Goal: Task Accomplishment & Management: Manage account settings

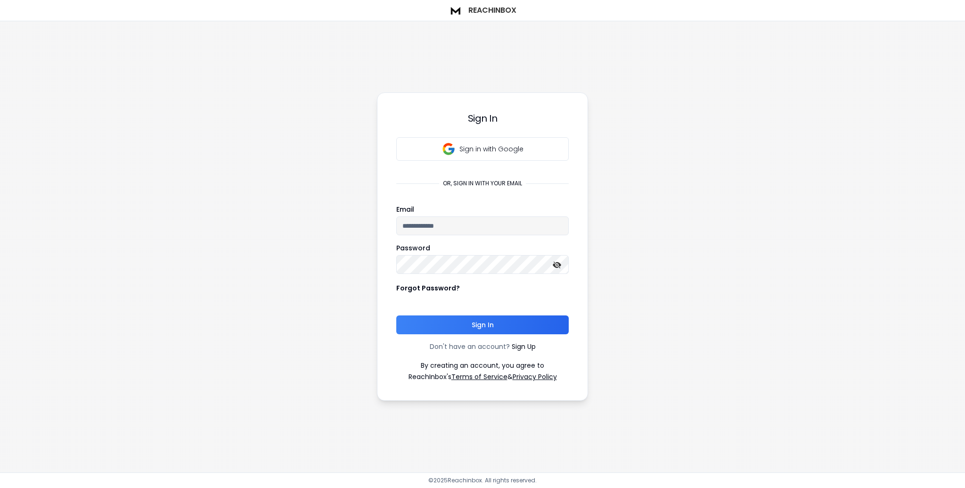
click at [514, 229] on input "email" at bounding box center [482, 225] width 172 height 19
type input "**********"
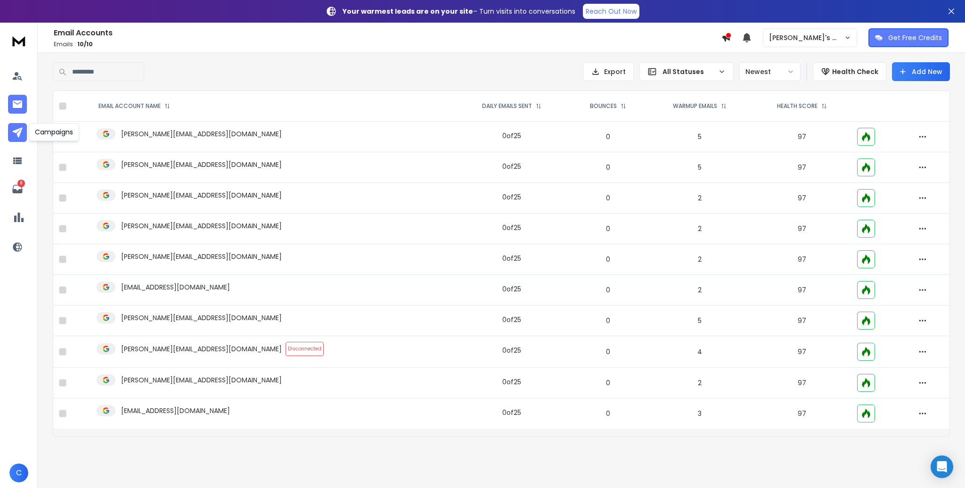
click at [24, 129] on link at bounding box center [17, 132] width 19 height 19
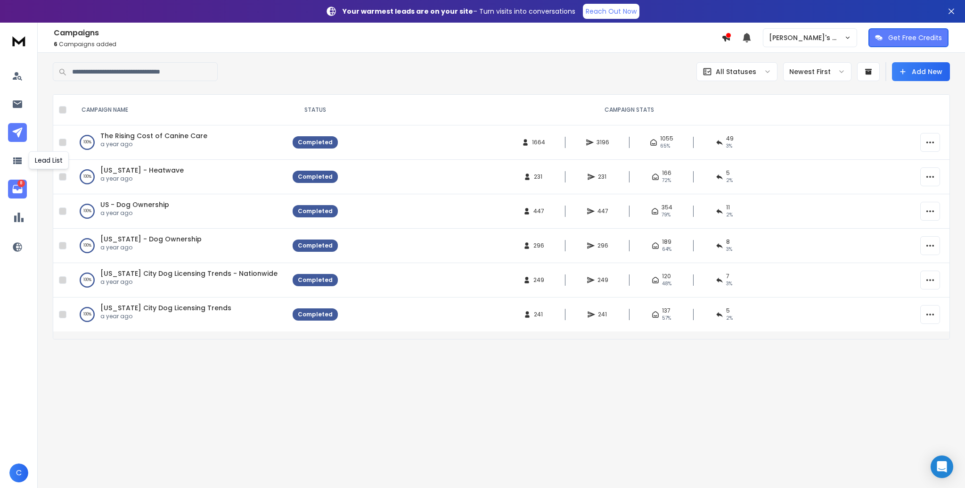
click at [21, 180] on p "8" at bounding box center [21, 183] width 8 height 8
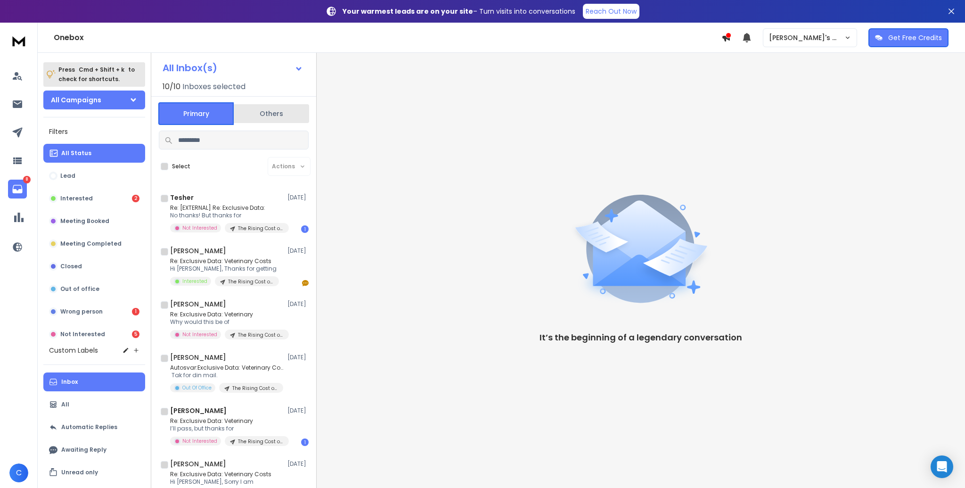
click at [107, 106] on button "All Campaigns" at bounding box center [94, 99] width 102 height 19
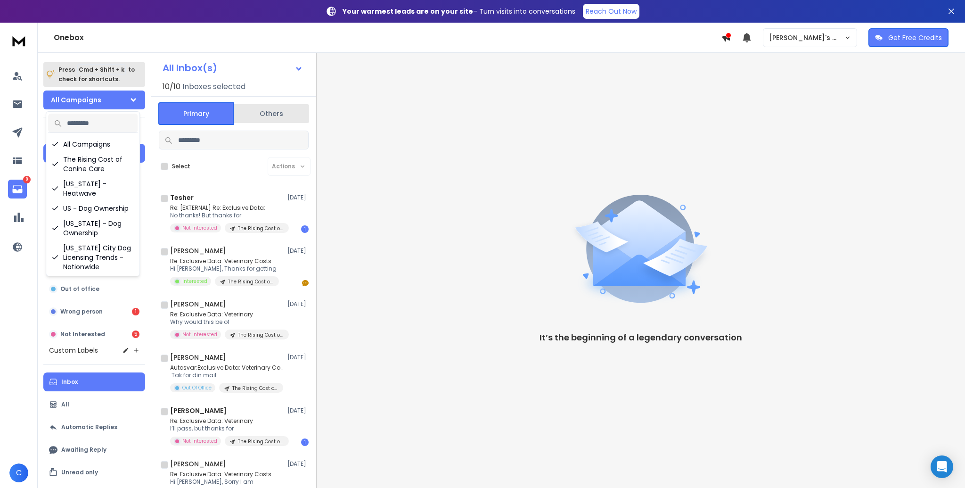
click at [107, 106] on button "All Campaigns" at bounding box center [94, 99] width 102 height 19
click at [23, 222] on icon at bounding box center [19, 217] width 14 height 14
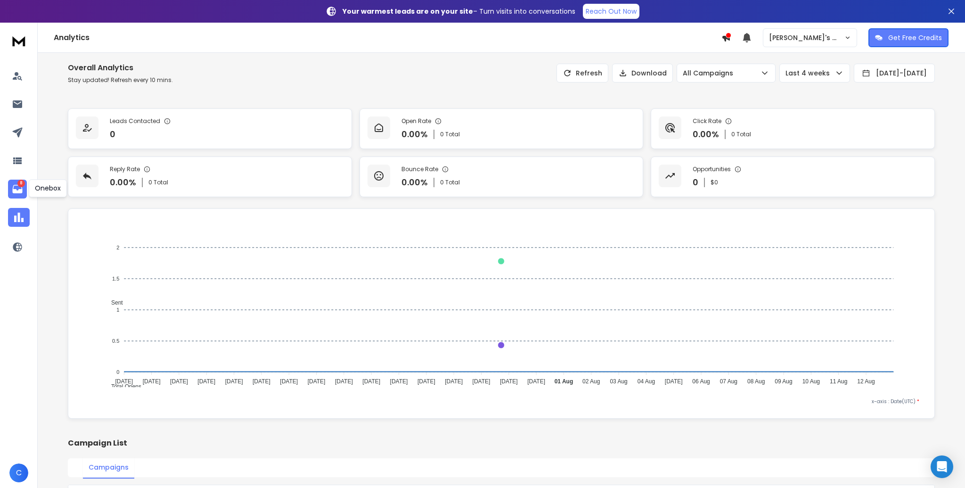
click at [26, 187] on link "8" at bounding box center [17, 188] width 19 height 19
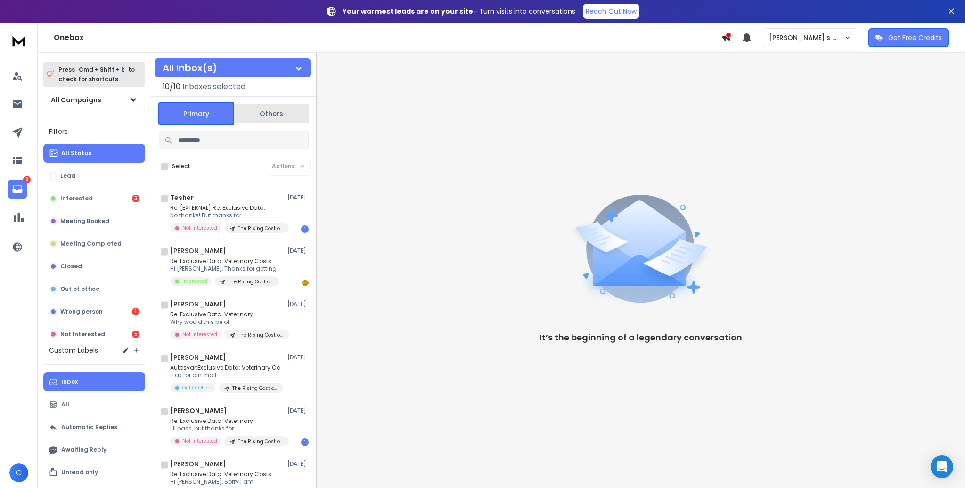
click at [236, 72] on button "All Inbox(s)" at bounding box center [232, 67] width 155 height 19
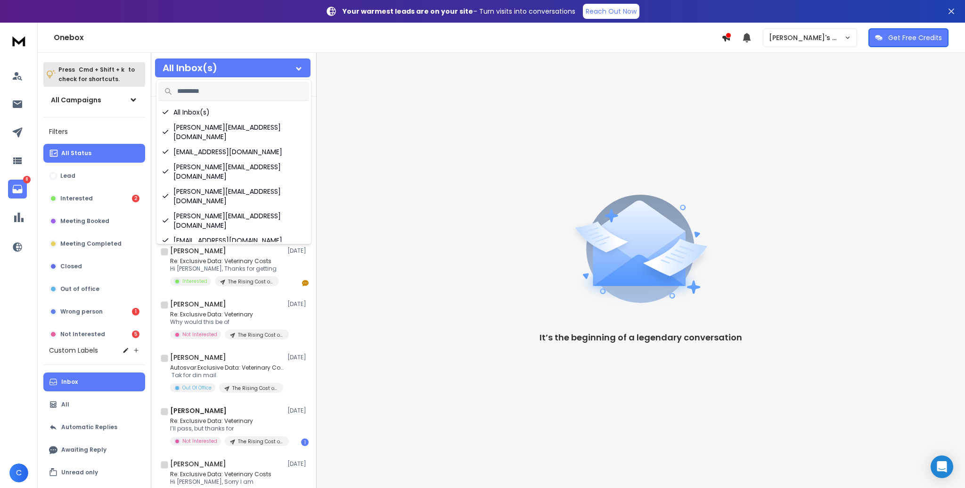
click at [236, 72] on button "All Inbox(s)" at bounding box center [232, 67] width 155 height 19
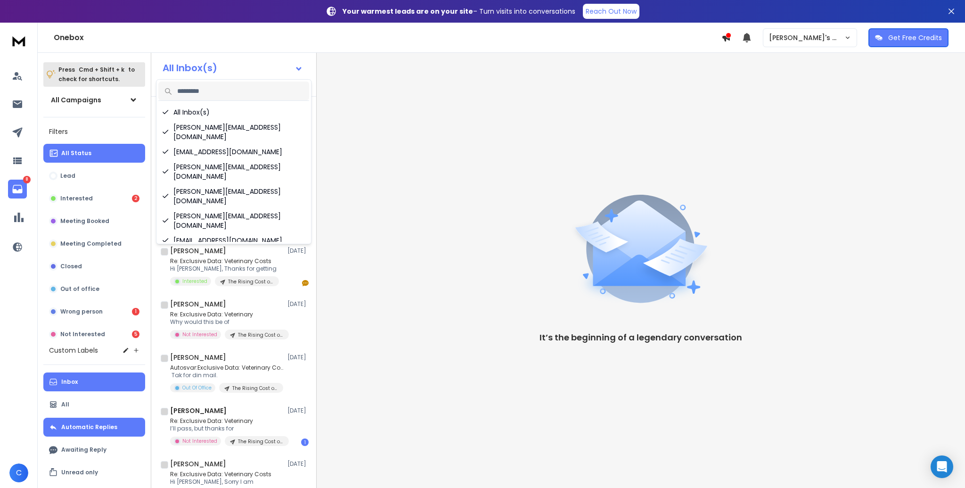
click at [108, 421] on div "Automatic Replies" at bounding box center [83, 426] width 68 height 11
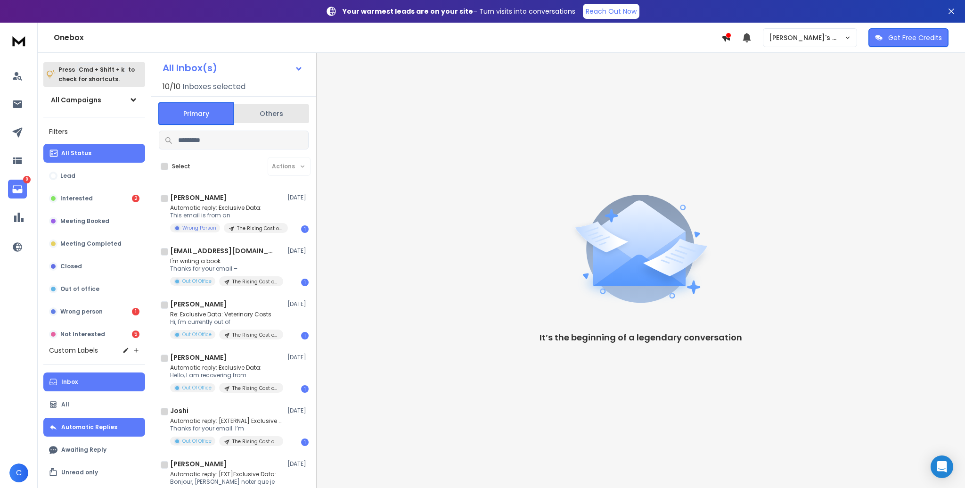
click at [95, 383] on button "Inbox" at bounding box center [94, 381] width 102 height 19
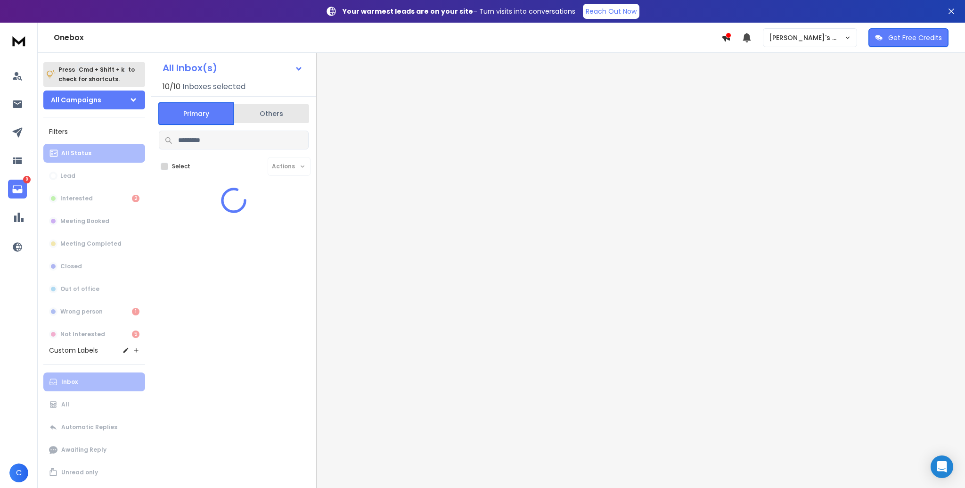
click at [114, 99] on button "All Campaigns" at bounding box center [94, 99] width 102 height 19
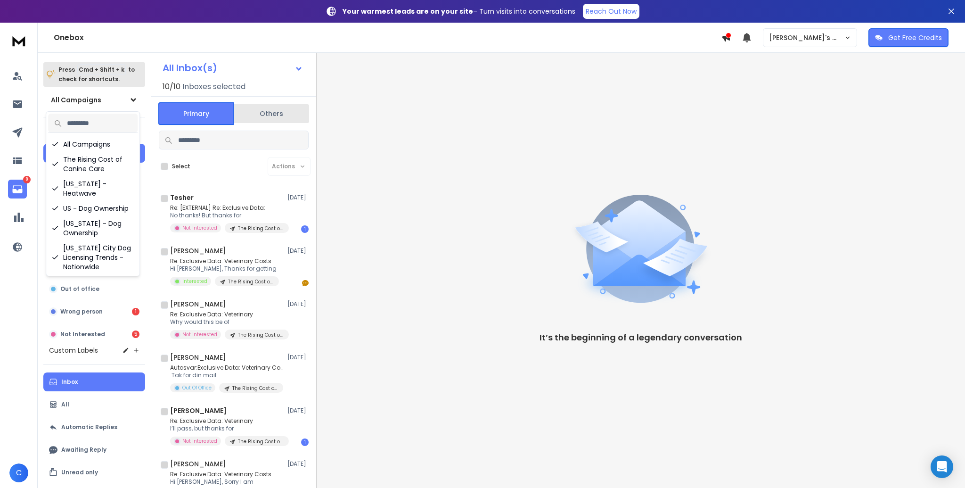
click at [94, 115] on input at bounding box center [93, 123] width 90 height 19
click at [94, 104] on h1 "All Campaigns" at bounding box center [76, 99] width 50 height 9
click at [22, 104] on icon at bounding box center [17, 104] width 9 height 8
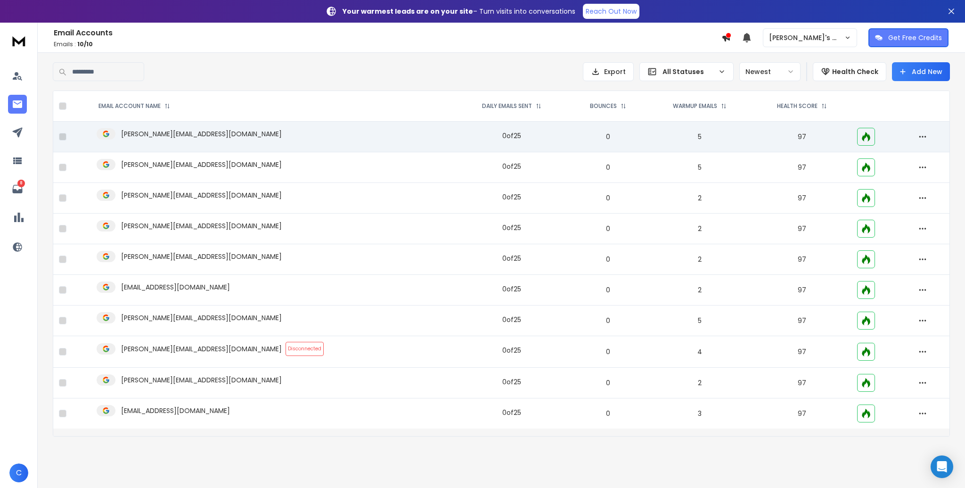
click at [858, 134] on div at bounding box center [866, 137] width 18 height 18
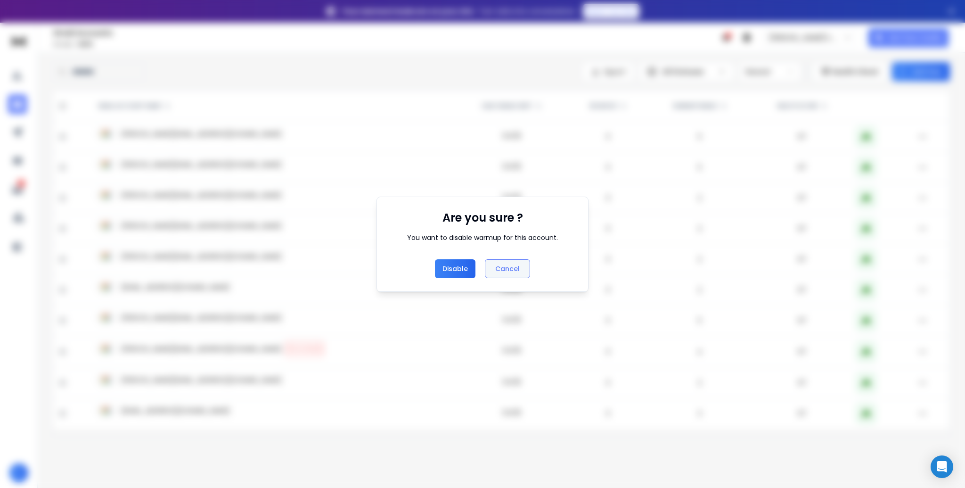
click at [513, 268] on button "Cancel" at bounding box center [507, 268] width 45 height 19
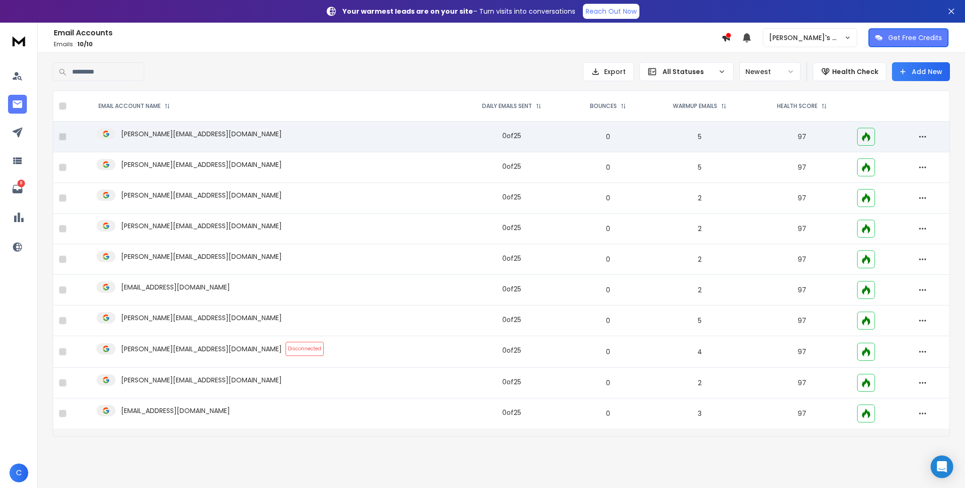
click at [902, 130] on button at bounding box center [923, 137] width 42 height 16
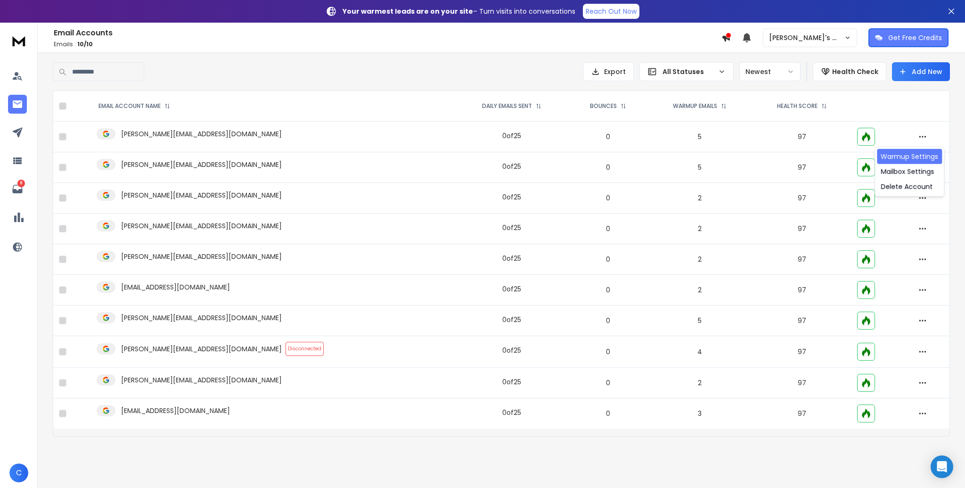
click at [901, 154] on div "Warmup Settings" at bounding box center [909, 156] width 65 height 15
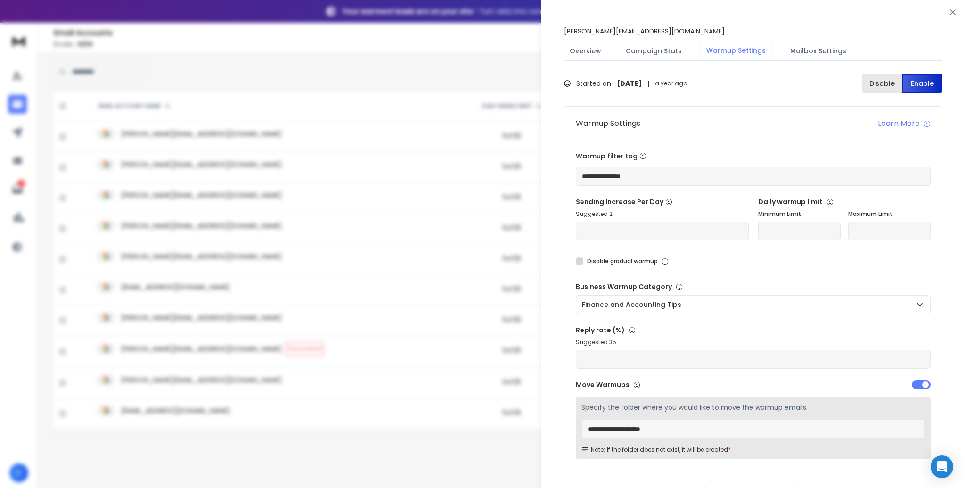
click at [807, 40] on div "**********" at bounding box center [753, 292] width 401 height 562
click at [807, 53] on button "Mailbox Settings" at bounding box center [817, 51] width 67 height 21
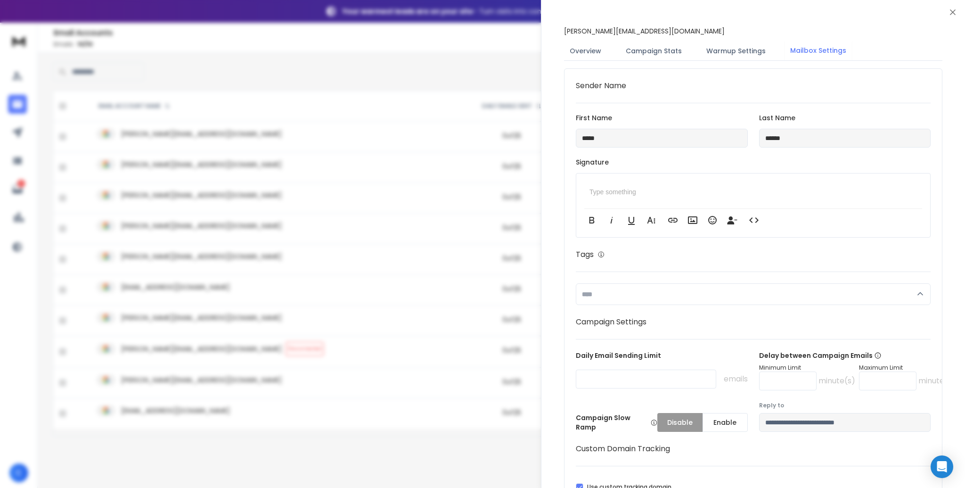
click at [690, 47] on div "Overview Campaign Stats Warmup Settings Mailbox Settings" at bounding box center [753, 50] width 378 height 19
click at [664, 51] on button "Campaign Stats" at bounding box center [653, 51] width 67 height 21
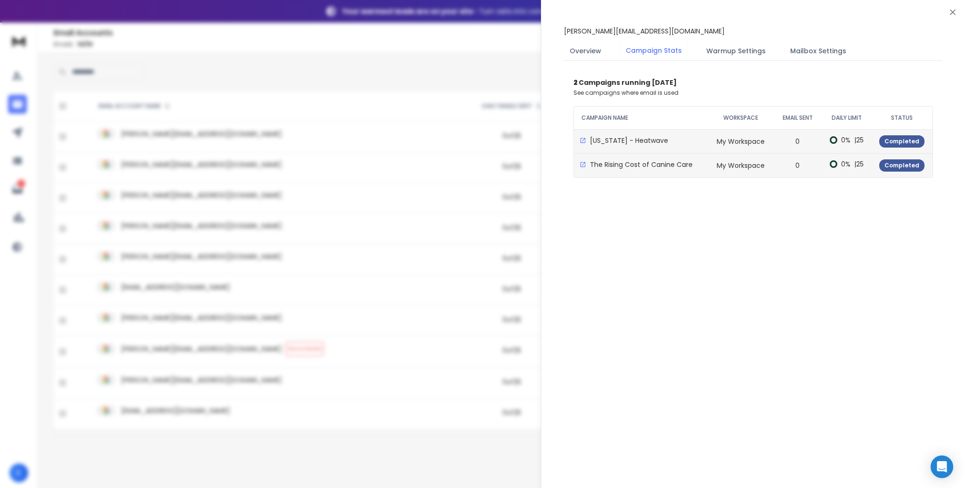
click at [607, 49] on div "Overview Campaign Stats Warmup Settings Mailbox Settings" at bounding box center [753, 50] width 378 height 19
click at [593, 51] on button "Overview" at bounding box center [585, 51] width 43 height 21
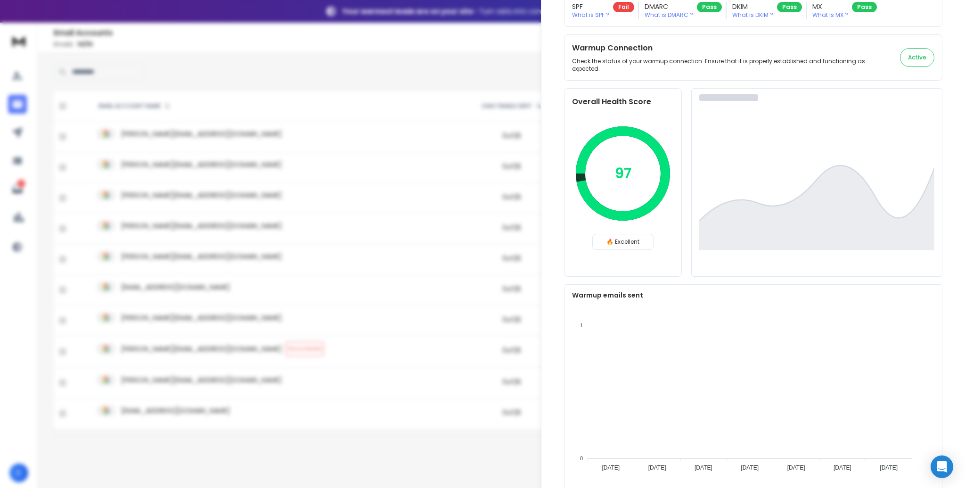
scroll to position [261, 0]
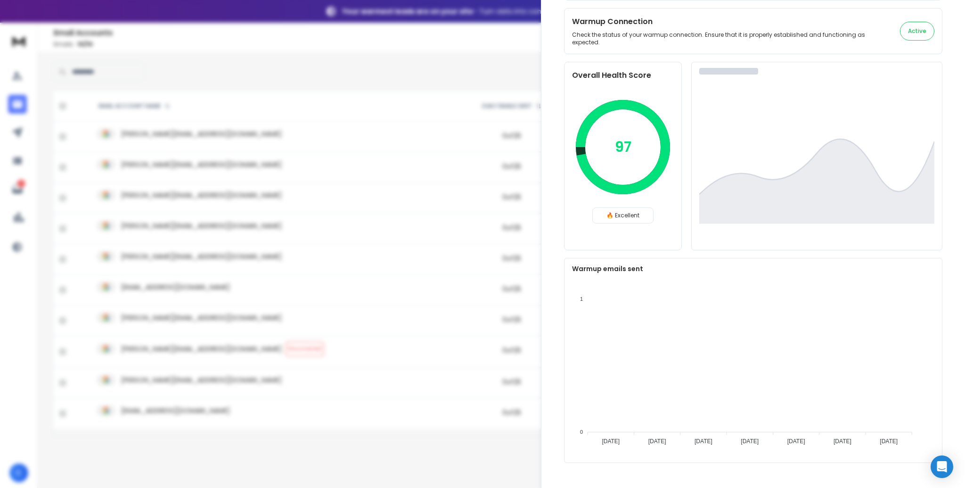
drag, startPoint x: 813, startPoint y: 297, endPoint x: 821, endPoint y: 356, distance: 59.0
click at [821, 356] on div "Warmup emails sent 1 1 0 0 Thursday Thursday Friday Friday Saturday Saturday Su…" at bounding box center [753, 360] width 378 height 205
click at [623, 404] on foreignobject at bounding box center [752, 367] width 360 height 165
click at [699, 405] on foreignobject at bounding box center [752, 367] width 360 height 165
click at [366, 381] on div at bounding box center [482, 244] width 965 height 488
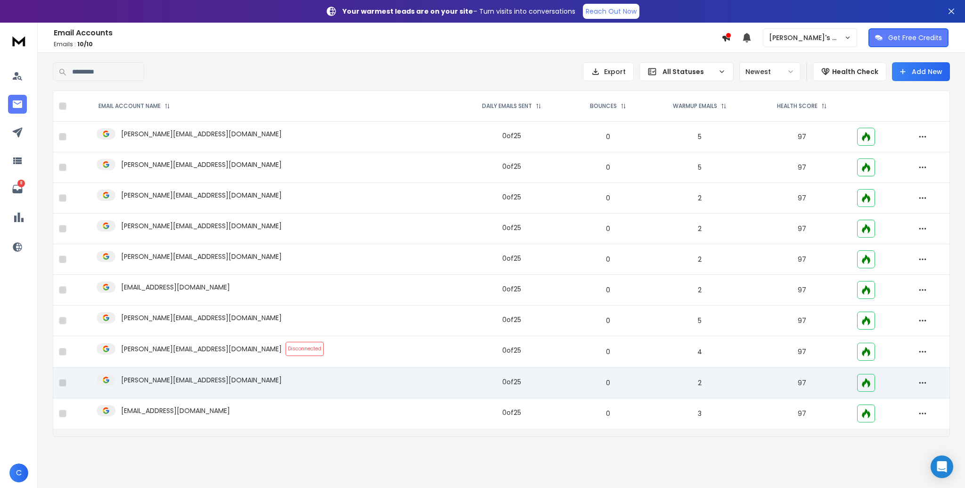
click at [323, 379] on div "lillian@pawsspotlight.com" at bounding box center [273, 379] width 353 height 11
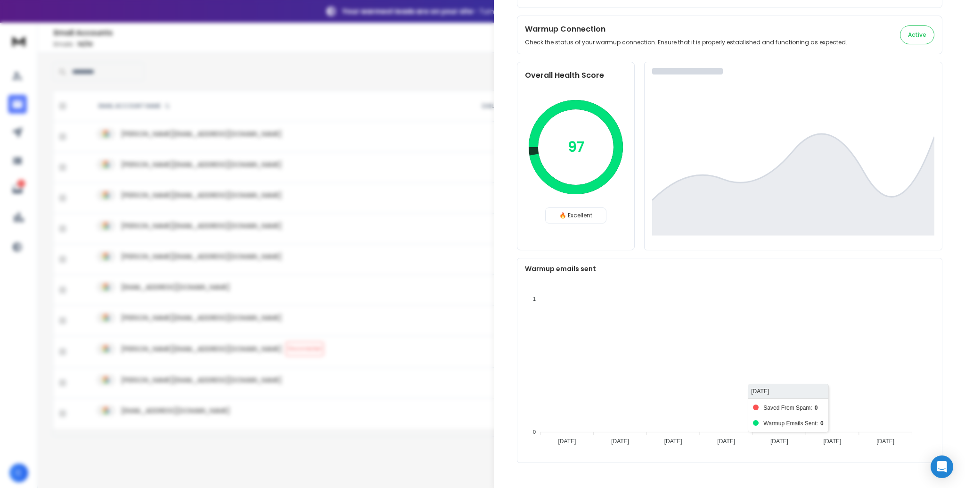
scroll to position [0, 0]
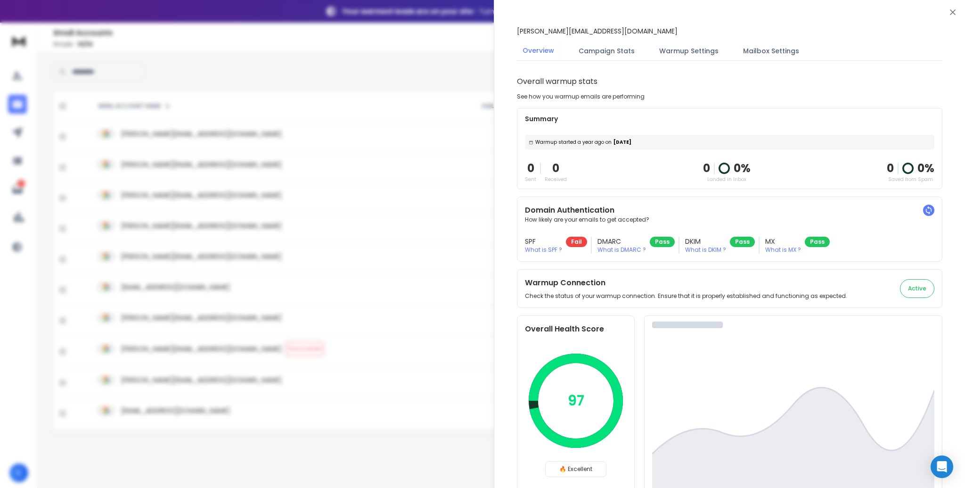
click at [632, 52] on button "Campaign Stats" at bounding box center [606, 51] width 67 height 21
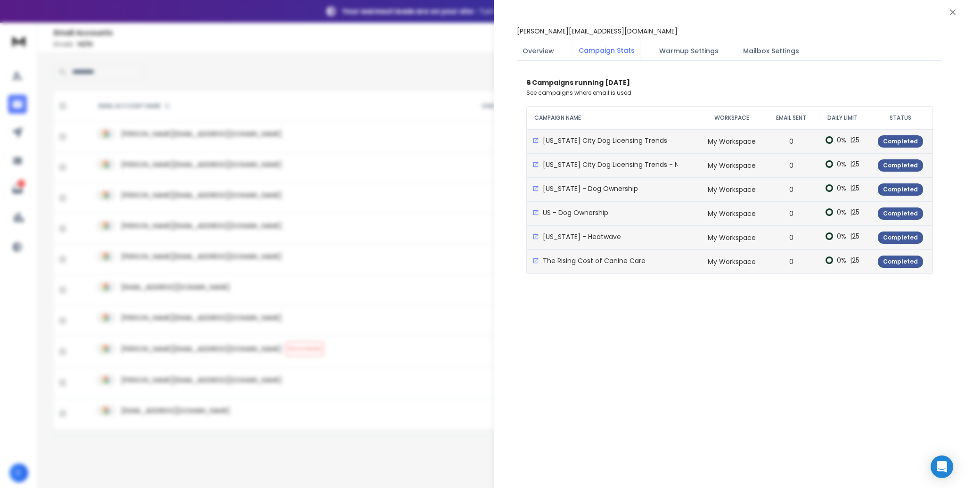
click at [683, 52] on button "Warmup Settings" at bounding box center [688, 51] width 71 height 21
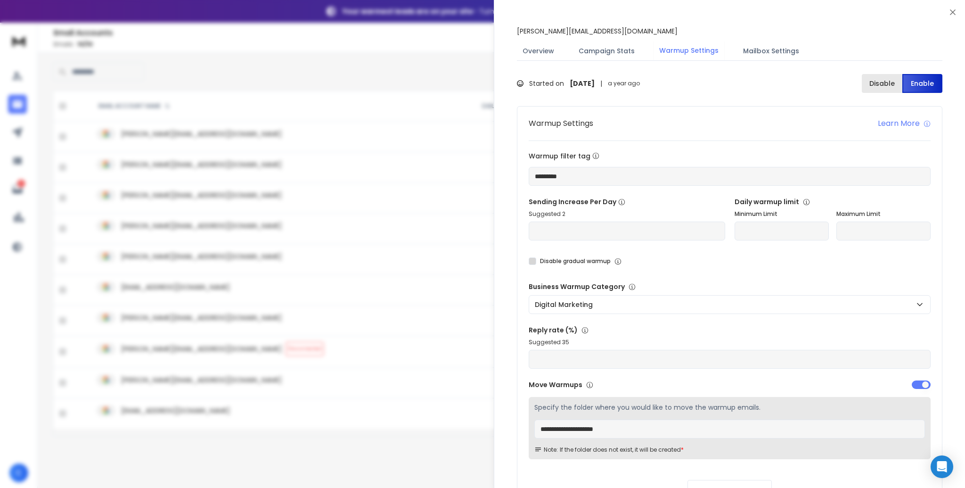
click at [750, 53] on button "Mailbox Settings" at bounding box center [770, 51] width 67 height 21
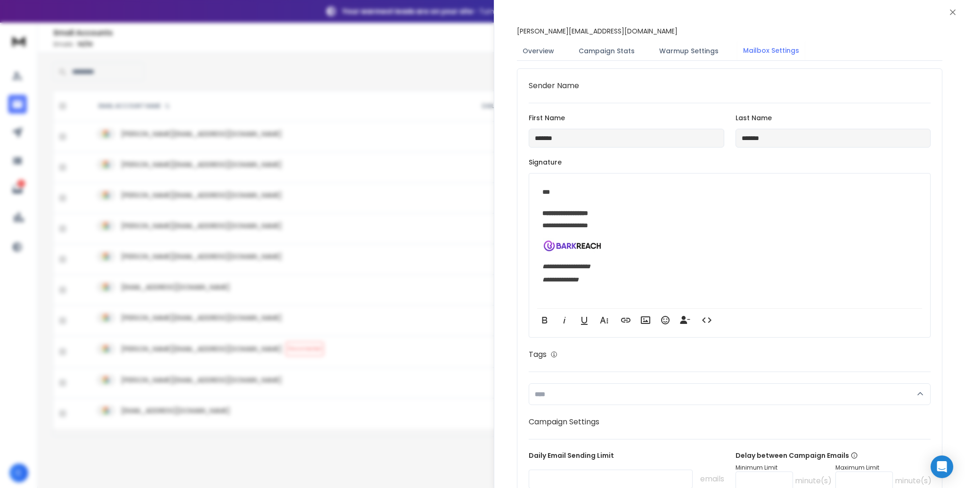
click at [331, 127] on div at bounding box center [482, 244] width 965 height 488
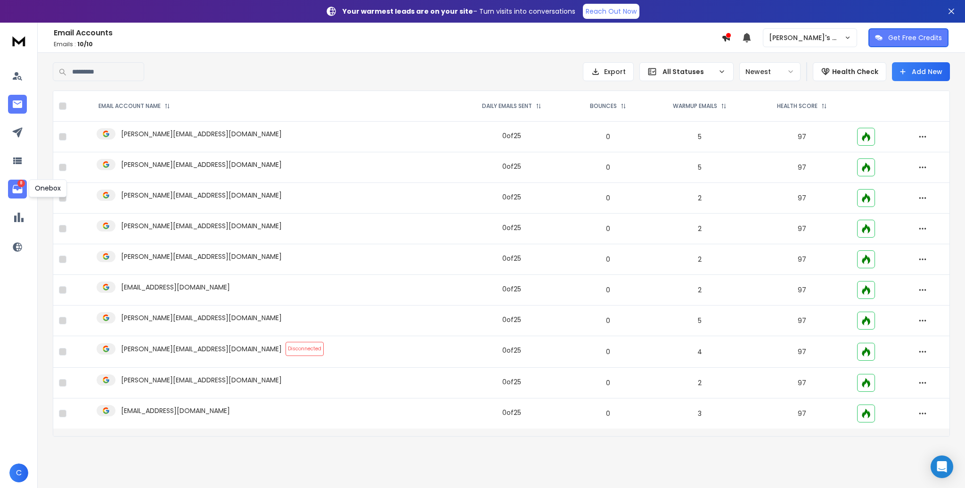
click at [19, 189] on icon at bounding box center [17, 189] width 10 height 8
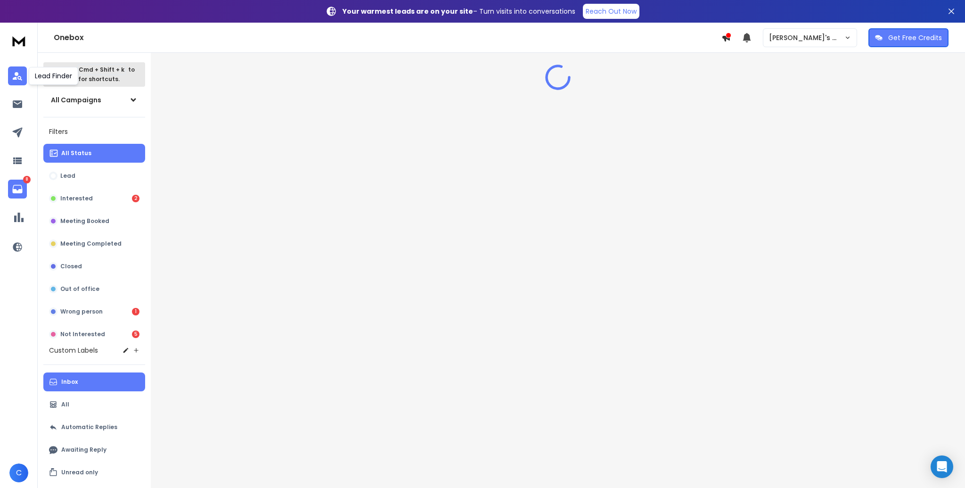
click at [15, 78] on icon at bounding box center [17, 78] width 9 height 5
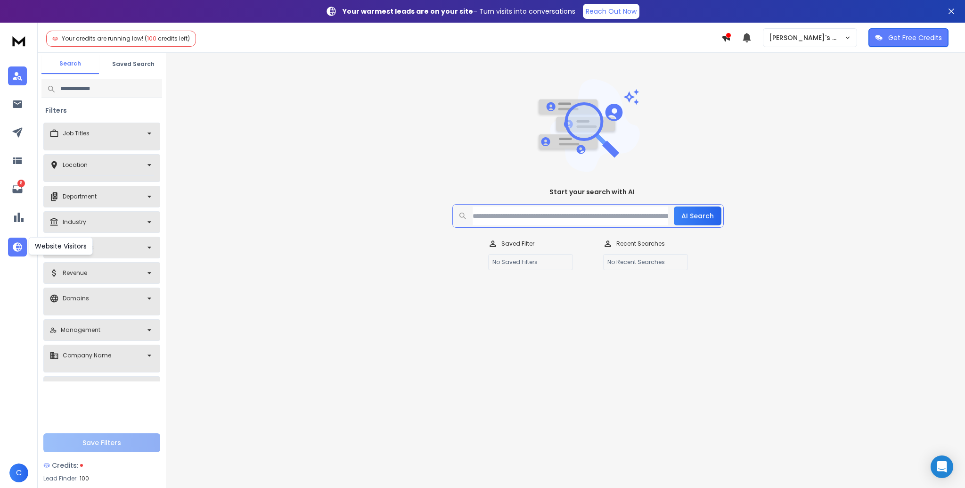
click at [18, 243] on icon at bounding box center [17, 246] width 11 height 11
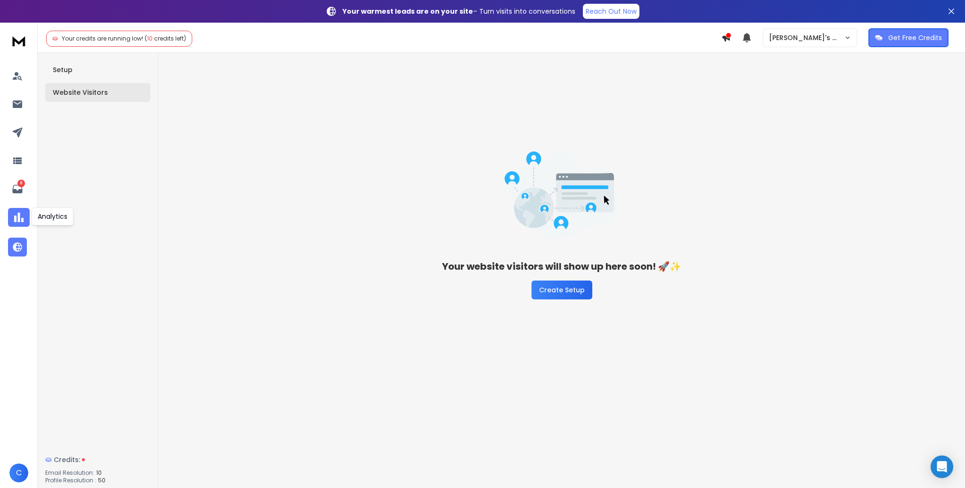
click at [21, 212] on icon at bounding box center [19, 217] width 14 height 14
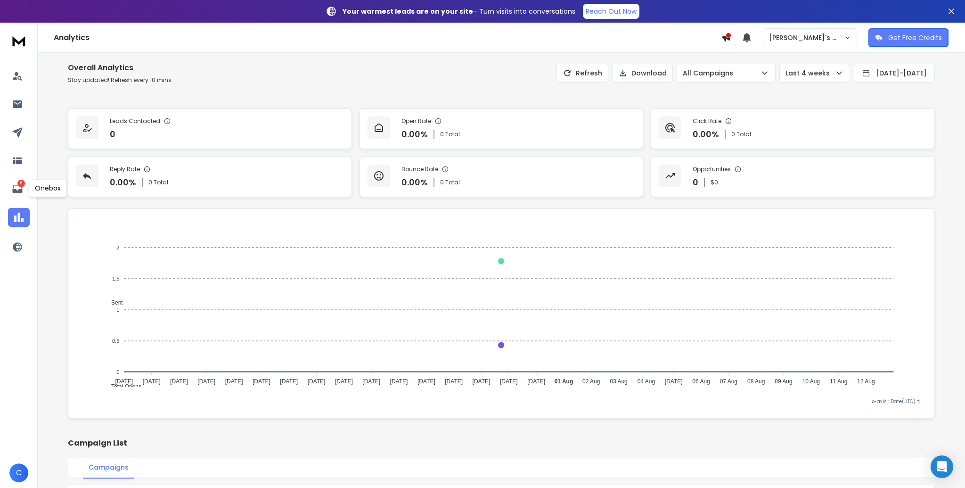
click at [32, 187] on div "Onebox" at bounding box center [48, 188] width 38 height 18
click at [19, 188] on icon at bounding box center [17, 189] width 10 height 8
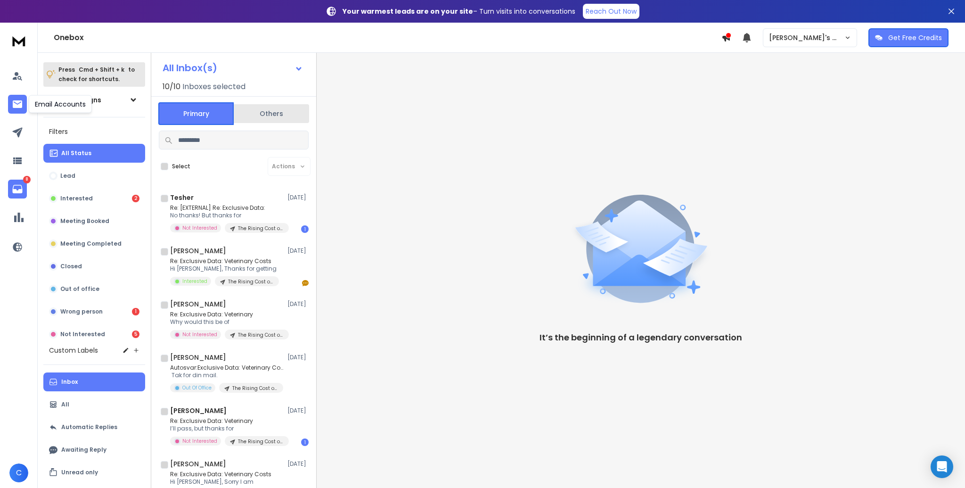
click at [22, 106] on icon at bounding box center [17, 103] width 11 height 11
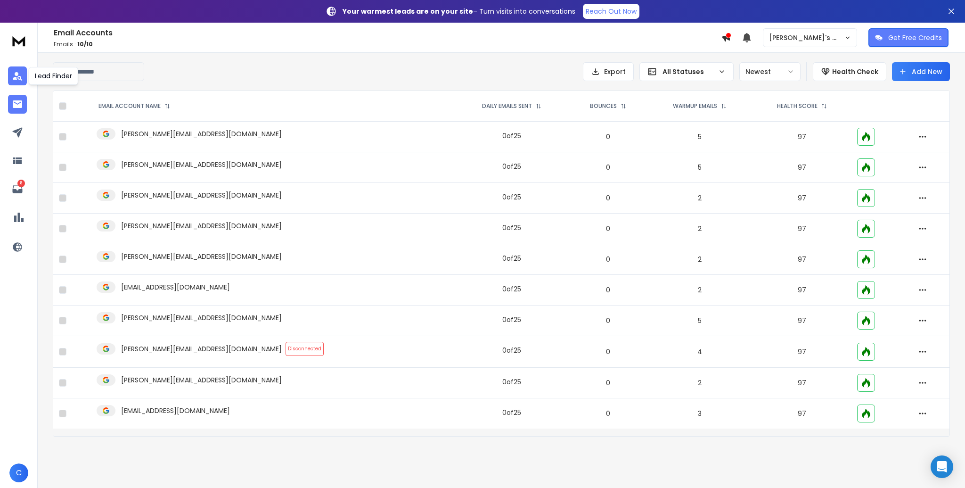
click at [22, 76] on icon at bounding box center [17, 75] width 11 height 11
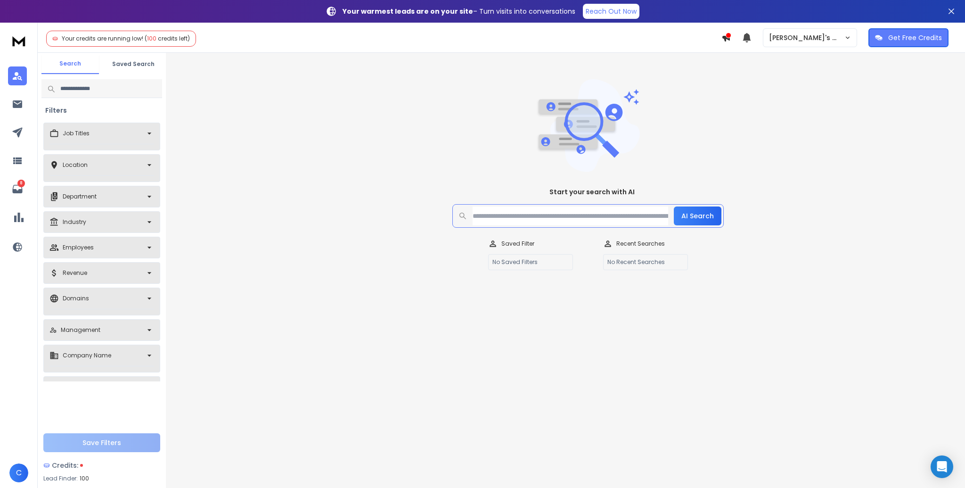
click at [24, 42] on img at bounding box center [18, 40] width 19 height 17
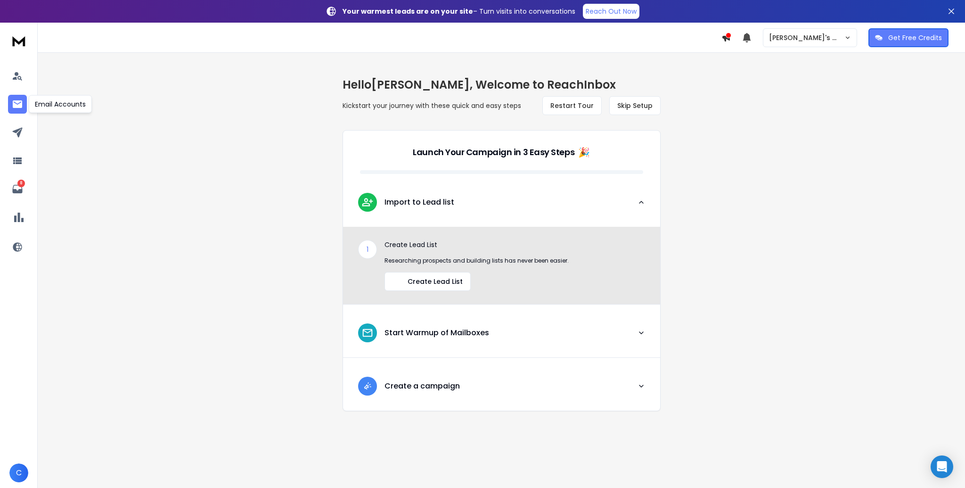
click at [22, 106] on icon at bounding box center [17, 103] width 11 height 11
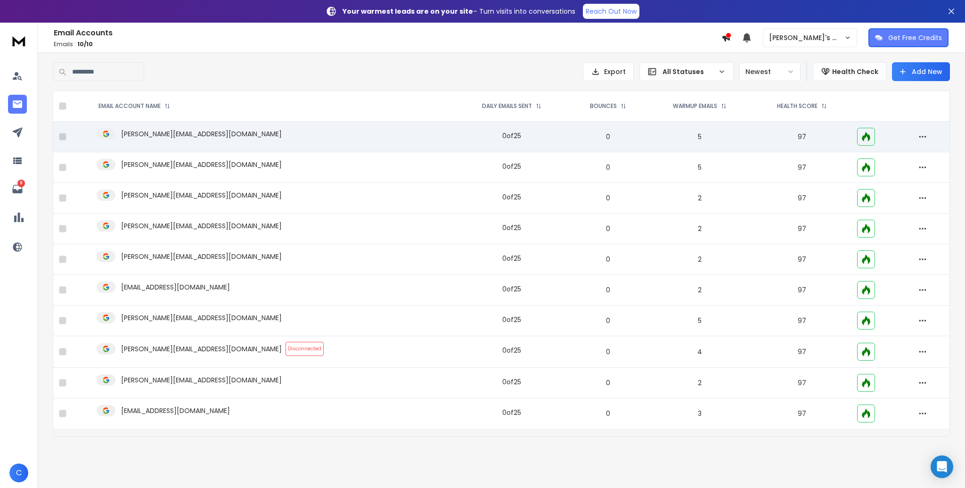
click at [685, 137] on td "5" at bounding box center [699, 137] width 105 height 31
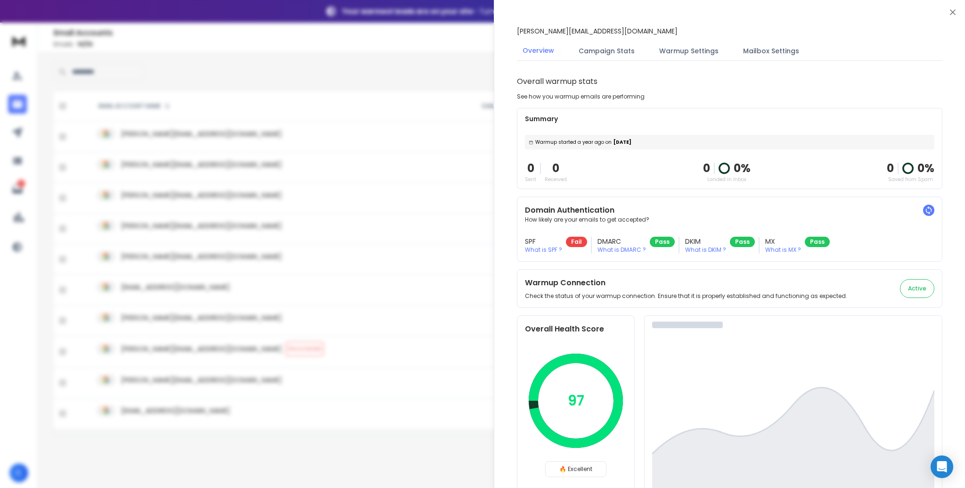
scroll to position [253, 0]
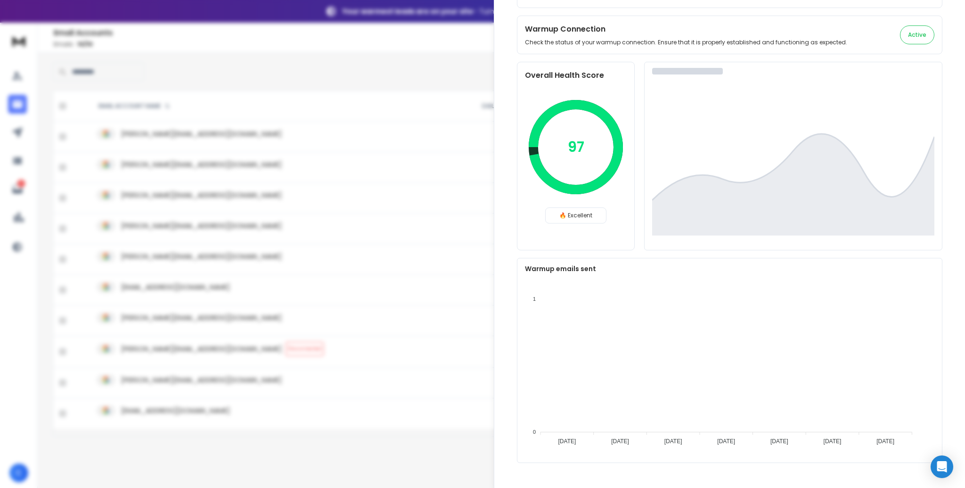
click at [386, 321] on div at bounding box center [482, 244] width 965 height 488
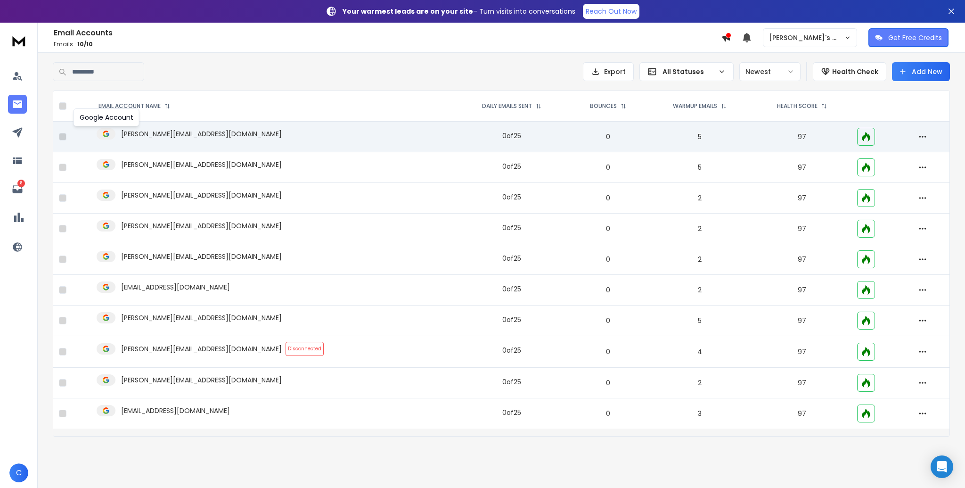
click at [107, 131] on icon at bounding box center [105, 131] width 5 height 2
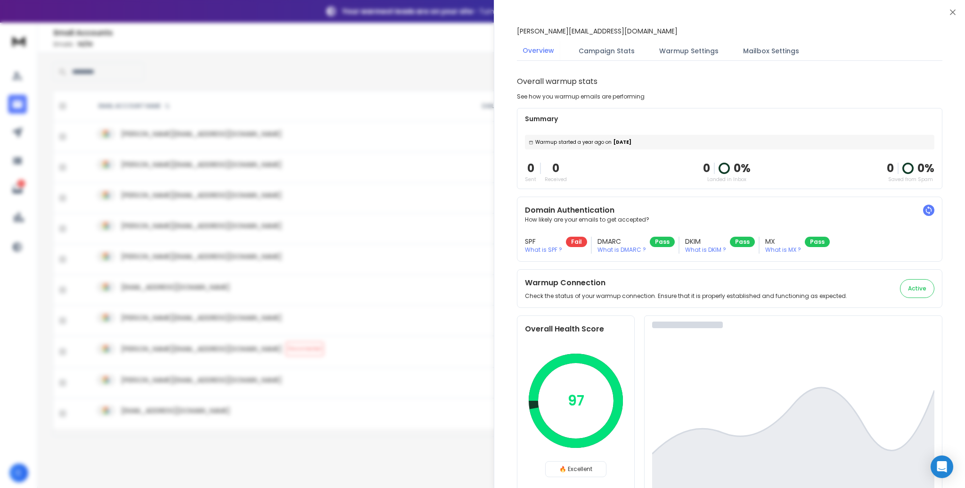
click at [369, 110] on div at bounding box center [482, 244] width 965 height 488
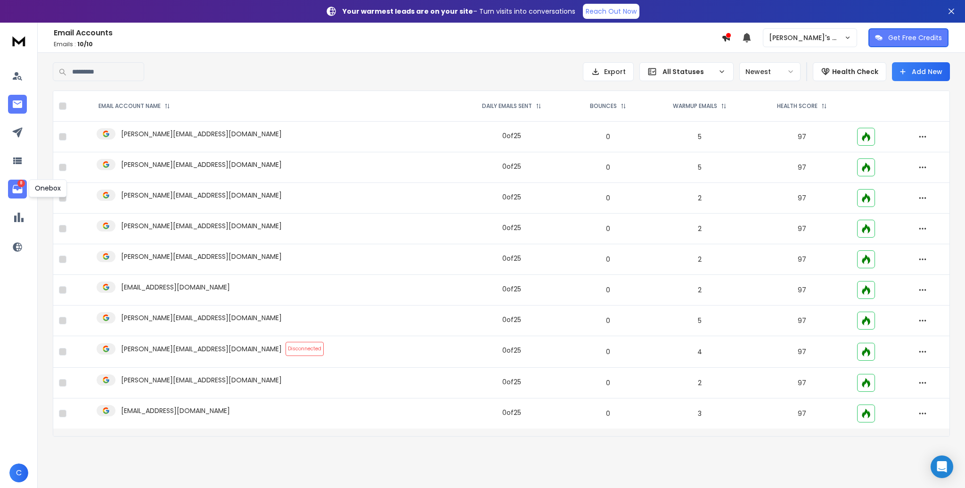
click at [25, 190] on link "8" at bounding box center [17, 188] width 19 height 19
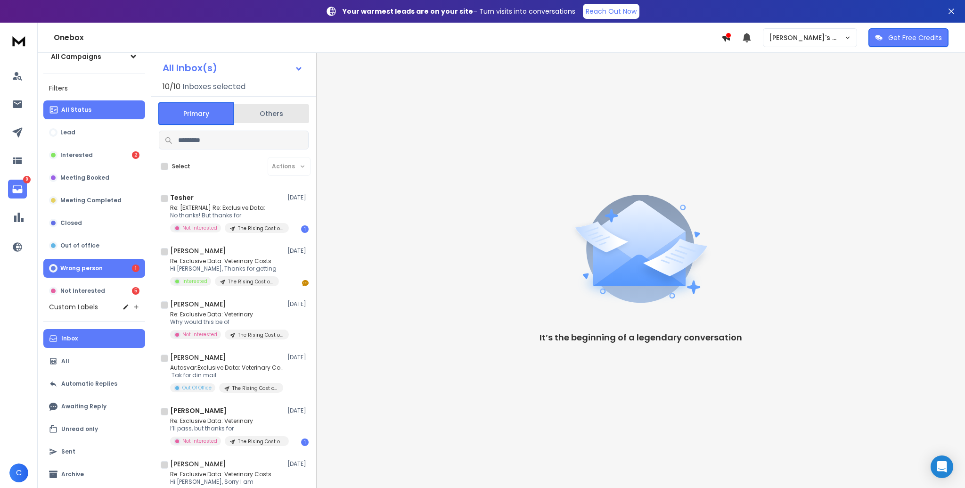
scroll to position [52, 0]
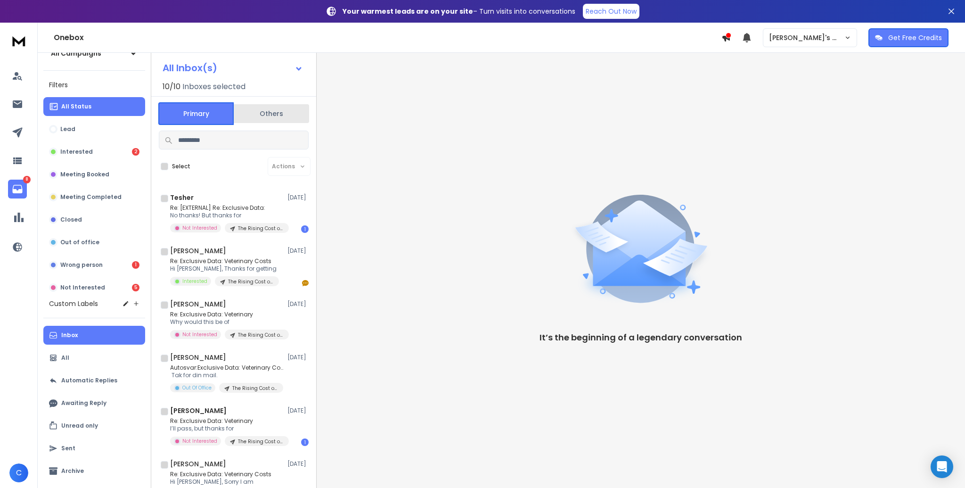
click at [253, 115] on button "Others" at bounding box center [271, 113] width 75 height 21
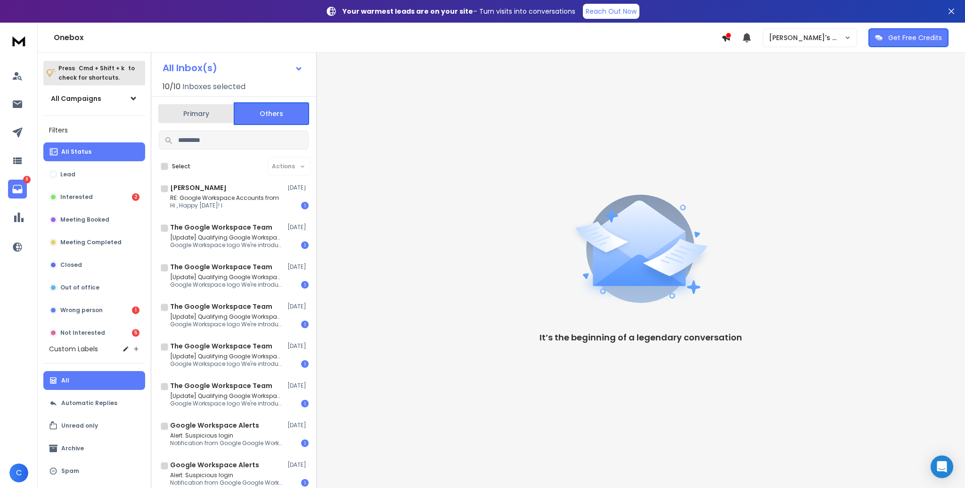
scroll to position [0, 0]
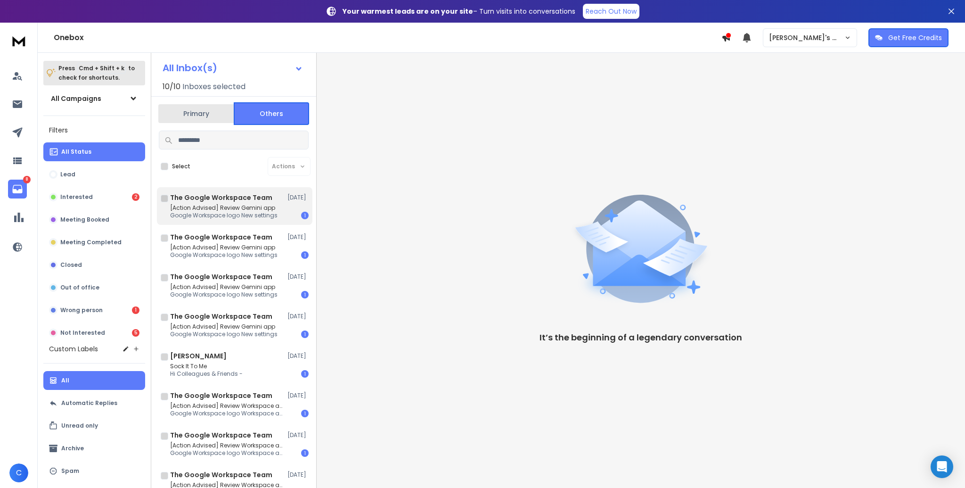
click at [245, 223] on div "The Google Workspace Team 08 May [Action Advised] Review Gemini app Google Work…" at bounding box center [234, 206] width 155 height 38
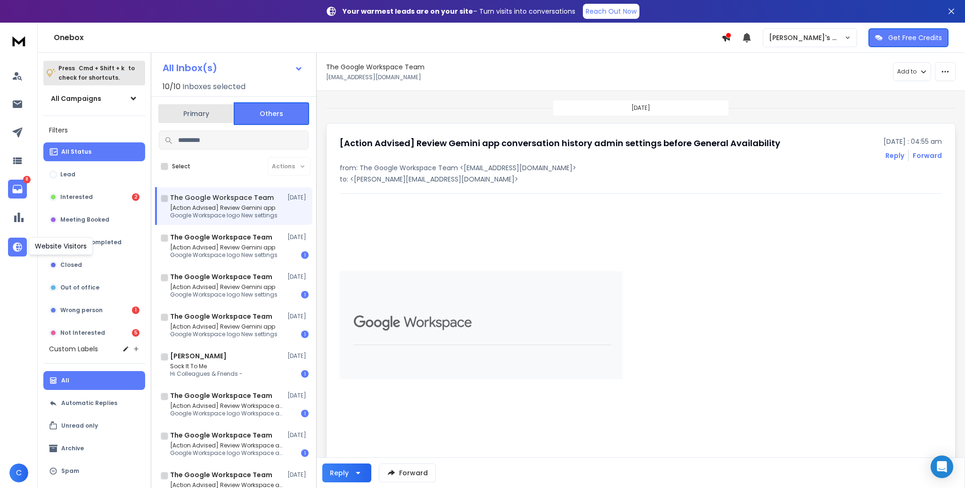
click at [16, 253] on link at bounding box center [17, 246] width 19 height 19
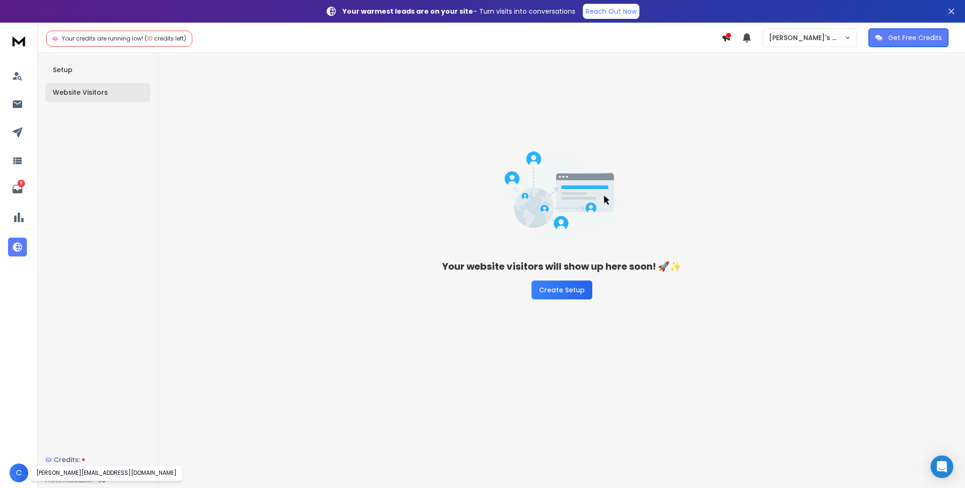
click at [16, 478] on span "C" at bounding box center [18, 472] width 19 height 19
click at [70, 461] on p "Settings" at bounding box center [58, 457] width 27 height 9
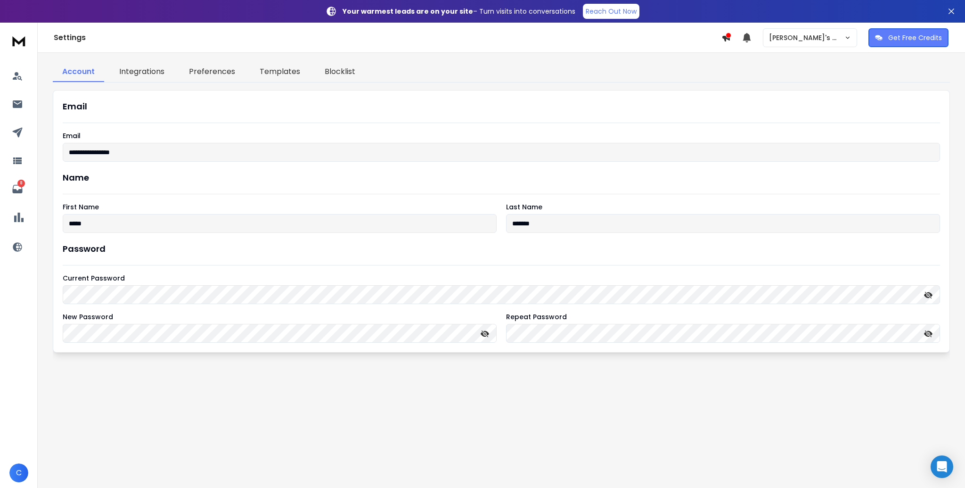
click at [338, 69] on link "Blocklist" at bounding box center [339, 72] width 49 height 20
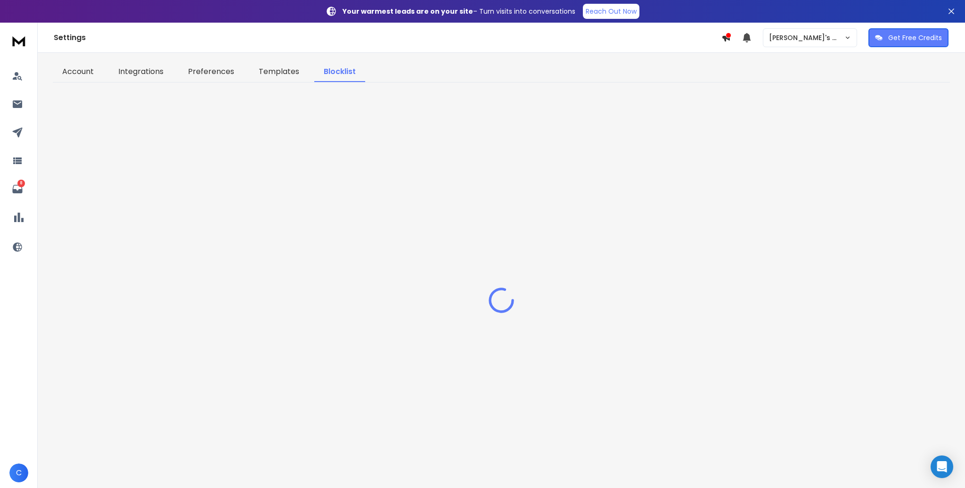
click at [268, 71] on link "Templates" at bounding box center [278, 72] width 59 height 20
click at [217, 71] on link "Preferences" at bounding box center [211, 72] width 65 height 20
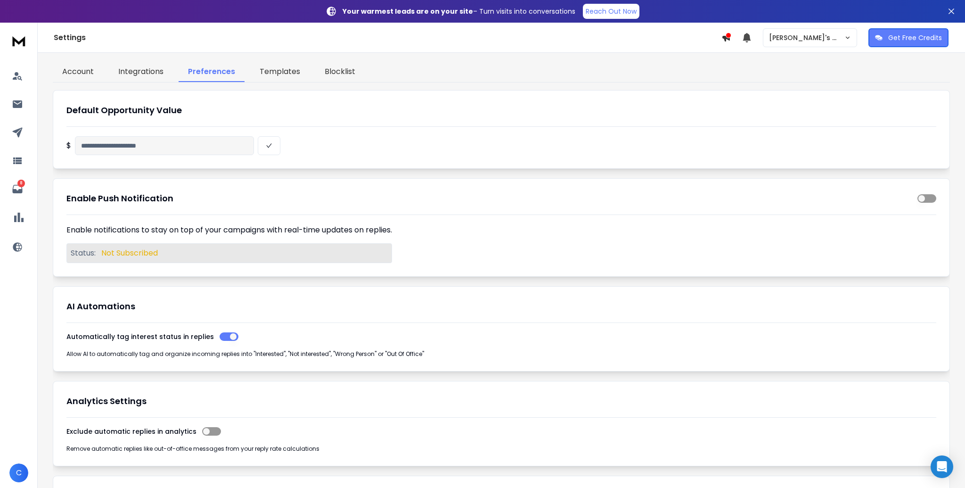
click at [139, 70] on link "Integrations" at bounding box center [141, 72] width 64 height 20
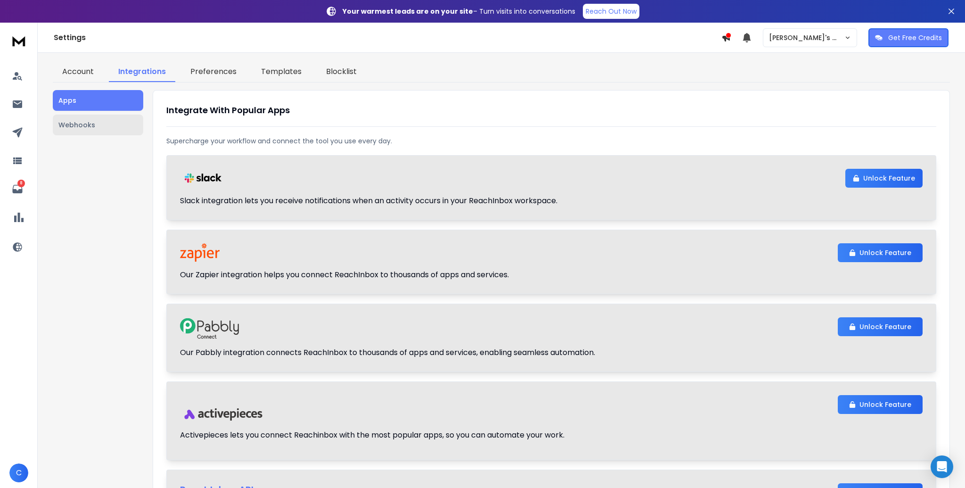
click at [80, 67] on link "Account" at bounding box center [78, 72] width 50 height 20
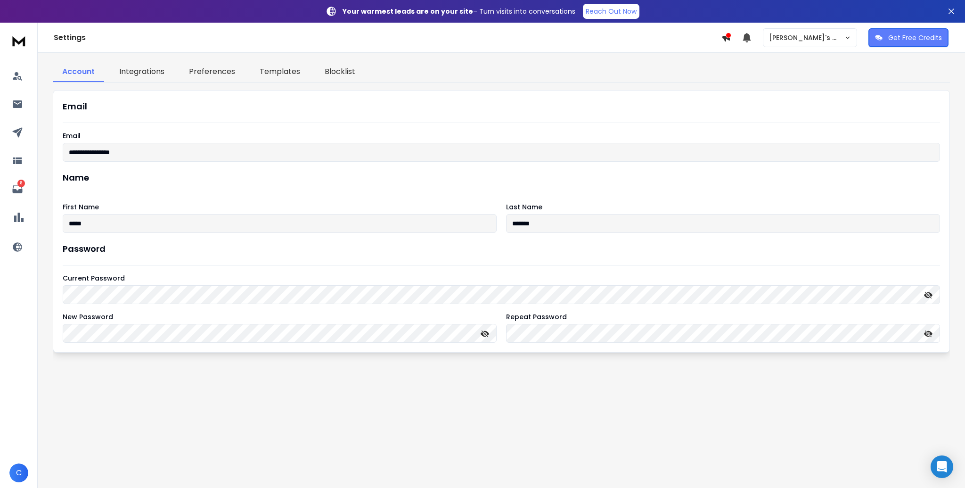
click at [130, 69] on link "Integrations" at bounding box center [142, 72] width 64 height 20
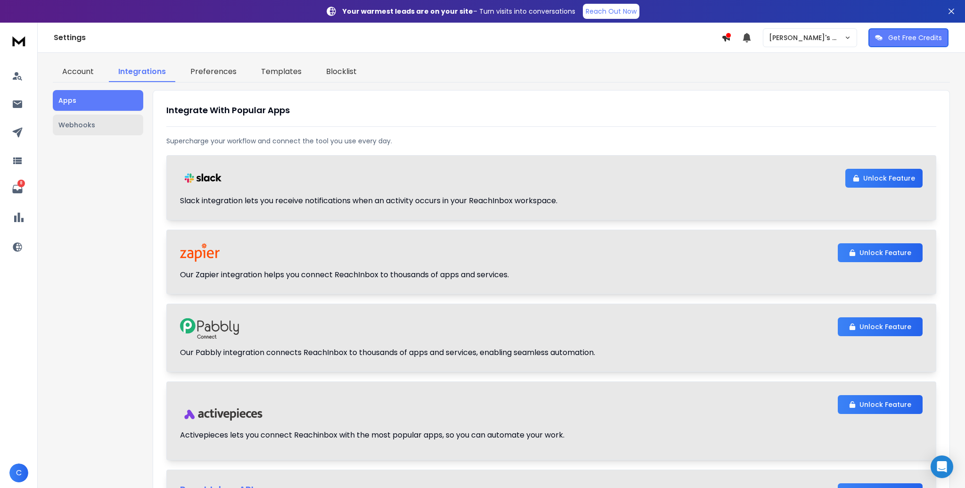
click at [210, 71] on link "Preferences" at bounding box center [213, 72] width 65 height 20
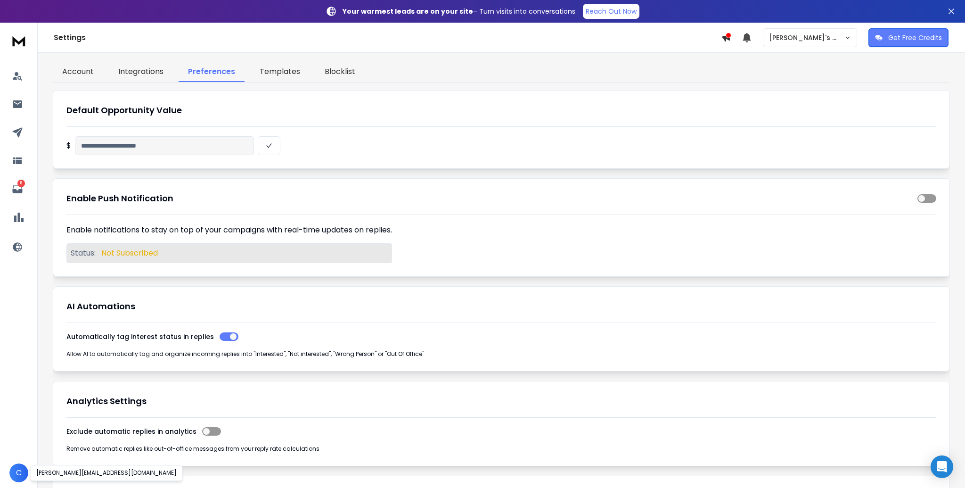
click at [21, 465] on span "C" at bounding box center [18, 472] width 19 height 19
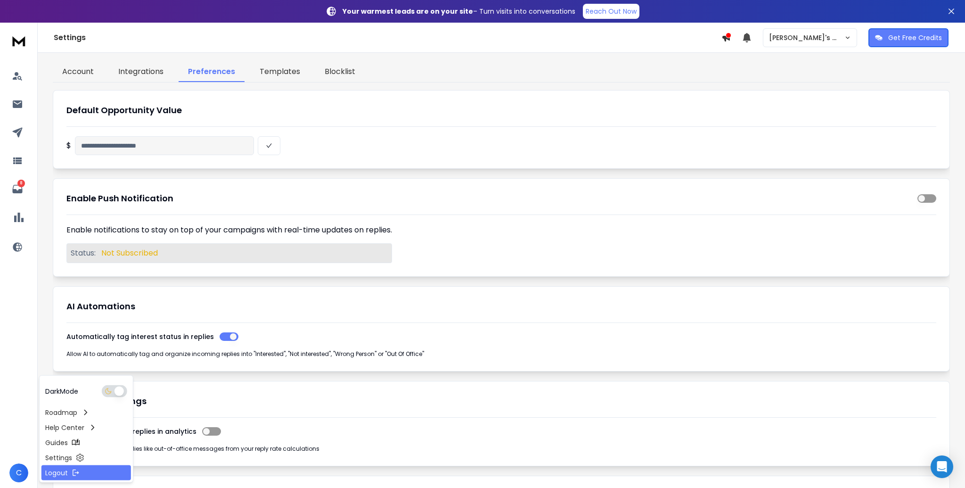
click at [79, 470] on icon at bounding box center [76, 472] width 8 height 8
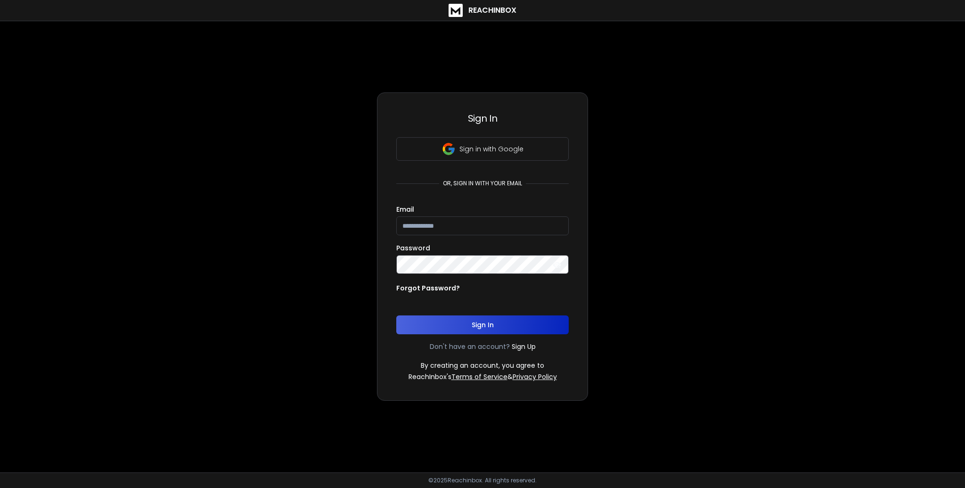
click at [427, 228] on input "email" at bounding box center [482, 225] width 172 height 19
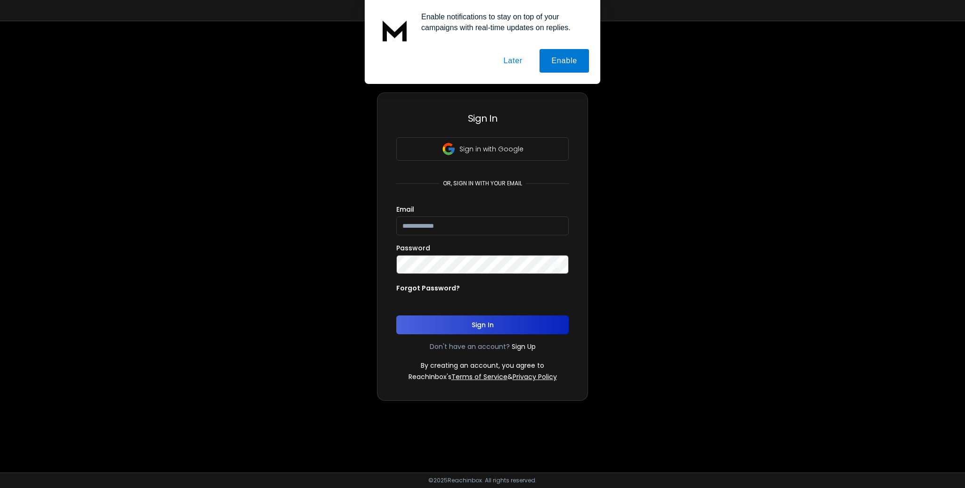
type input "**********"
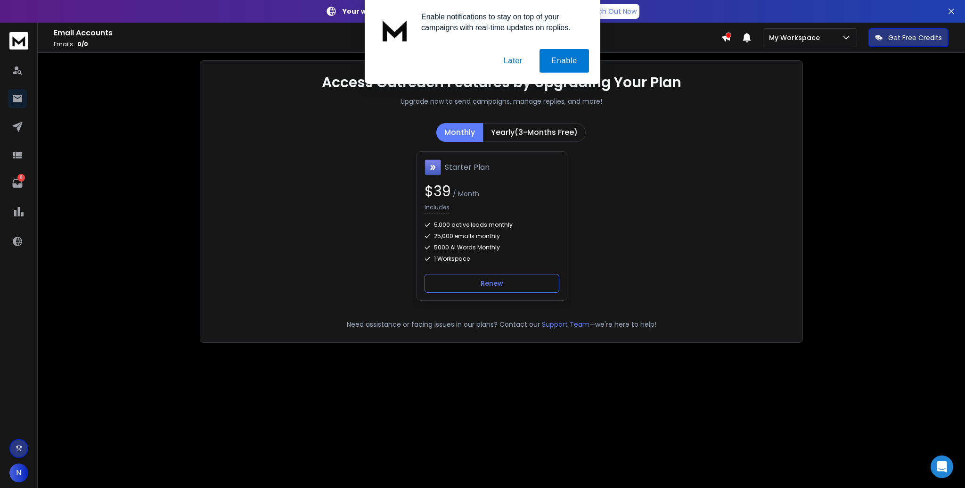
click at [516, 56] on button "Later" at bounding box center [512, 61] width 42 height 24
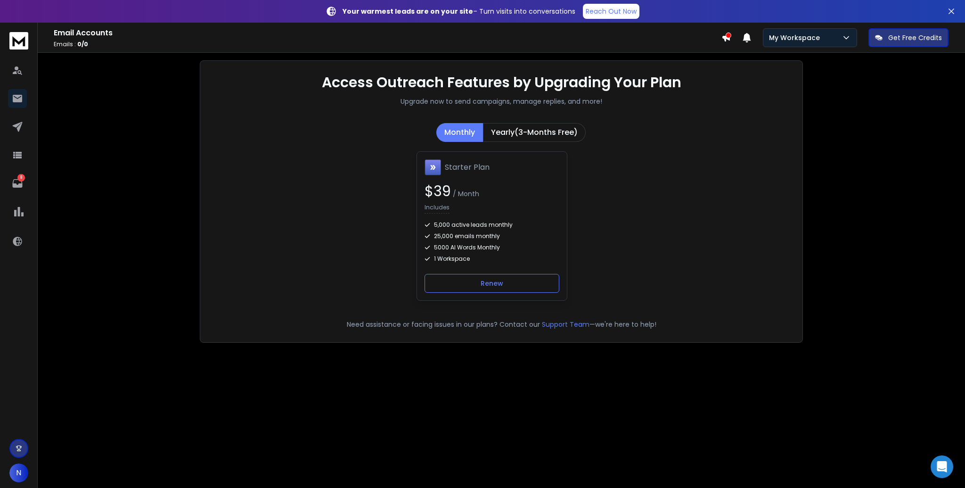
click at [833, 39] on div "My Workspace" at bounding box center [810, 37] width 82 height 9
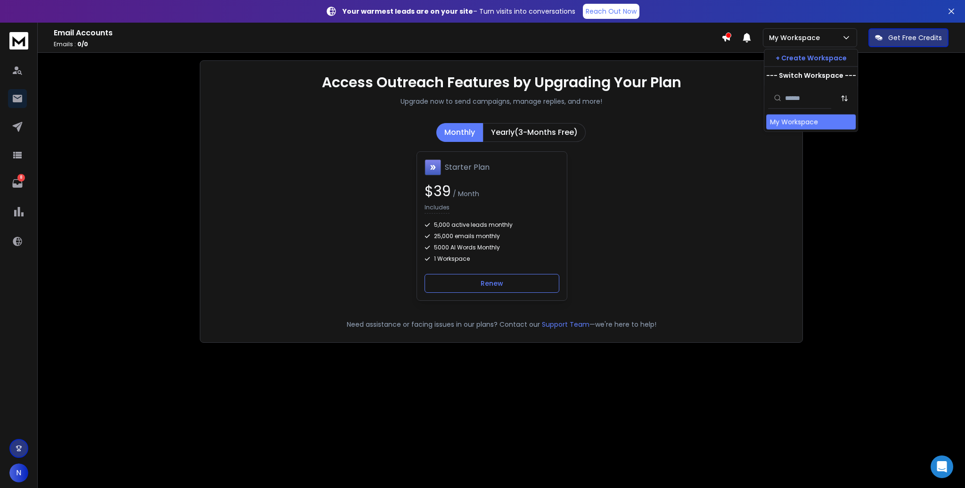
click at [656, 200] on div "Starter Plan $ 39 / Month Includes 5,000 active leads monthly 25,000 emails mon…" at bounding box center [501, 230] width 576 height 159
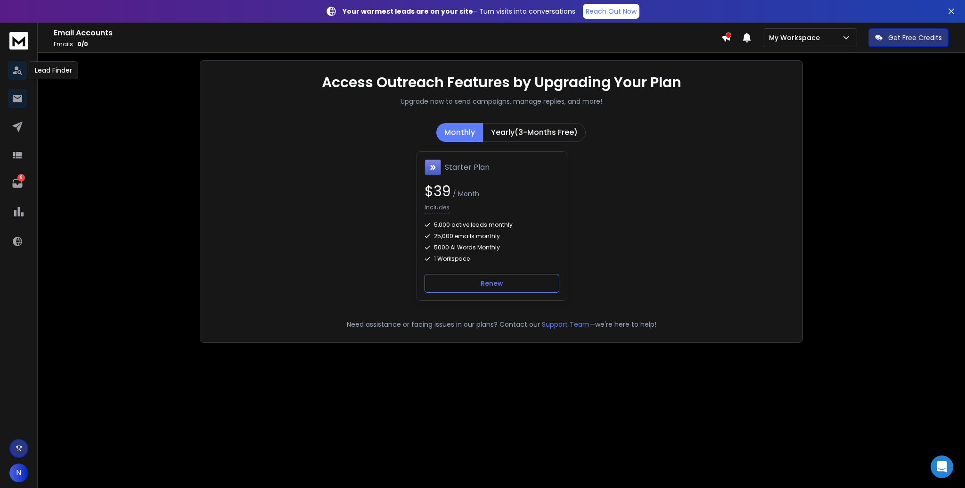
click at [16, 67] on circle at bounding box center [17, 68] width 4 height 4
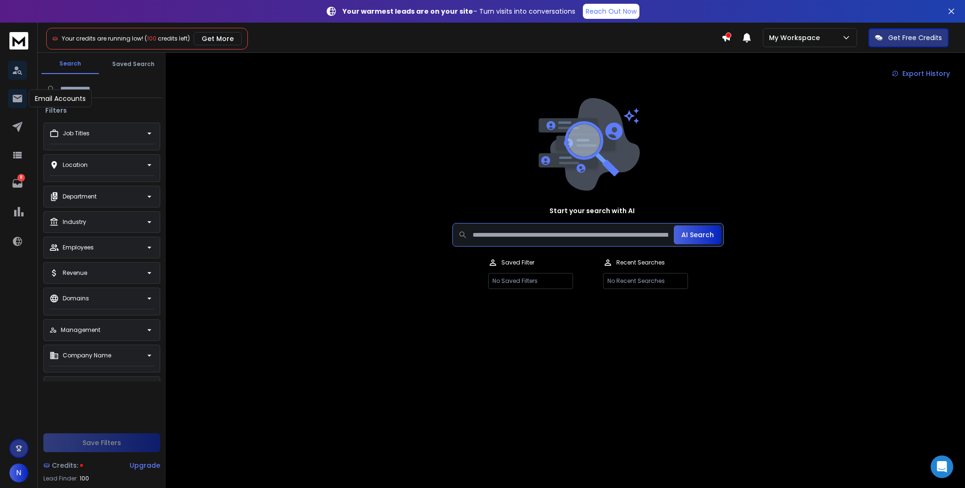
click at [19, 97] on icon at bounding box center [17, 98] width 11 height 11
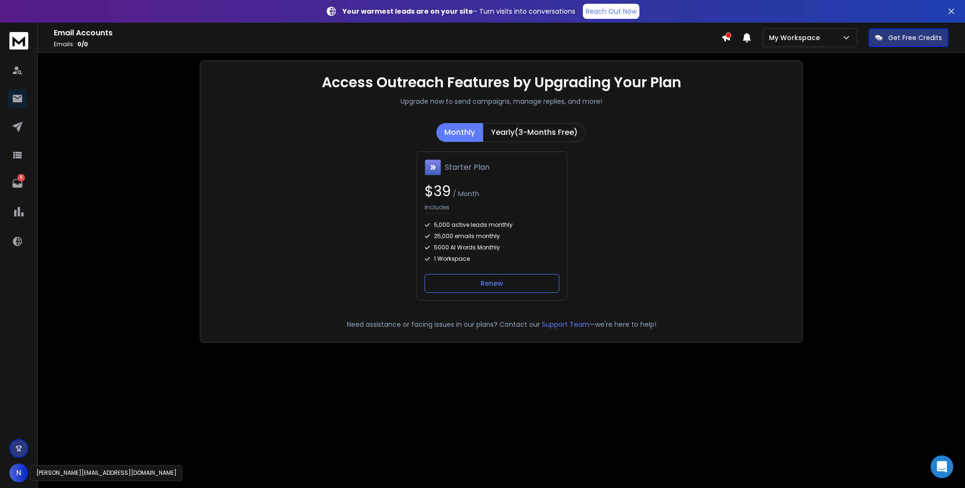
click at [20, 469] on span "N" at bounding box center [18, 472] width 19 height 19
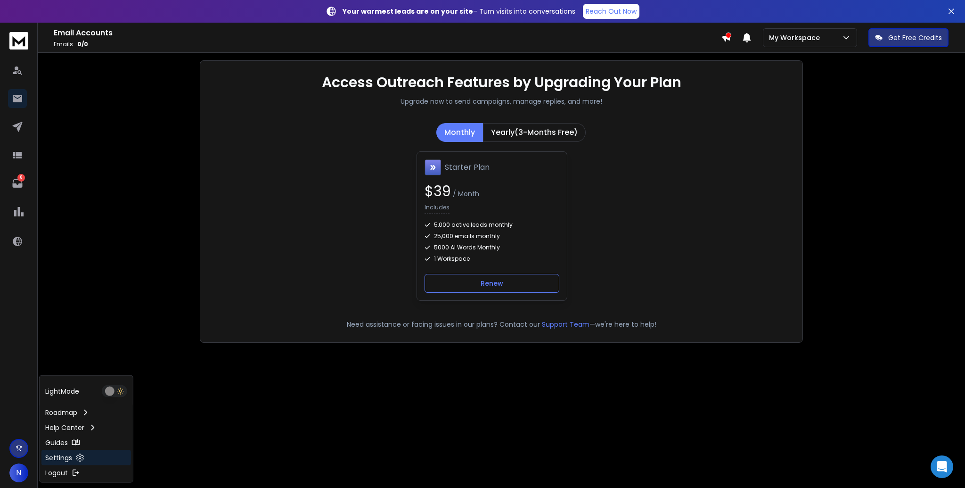
click at [94, 452] on div "Settings" at bounding box center [86, 457] width 90 height 15
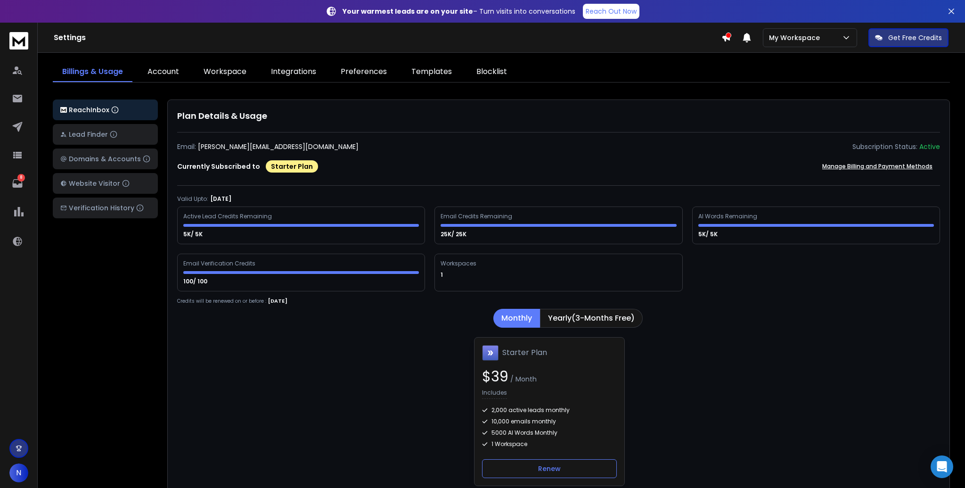
click at [947, 14] on div "Your warmest leads are on your site – Turn visits into conversations Reach Out …" at bounding box center [482, 11] width 965 height 23
click at [947, 14] on icon at bounding box center [951, 11] width 8 height 8
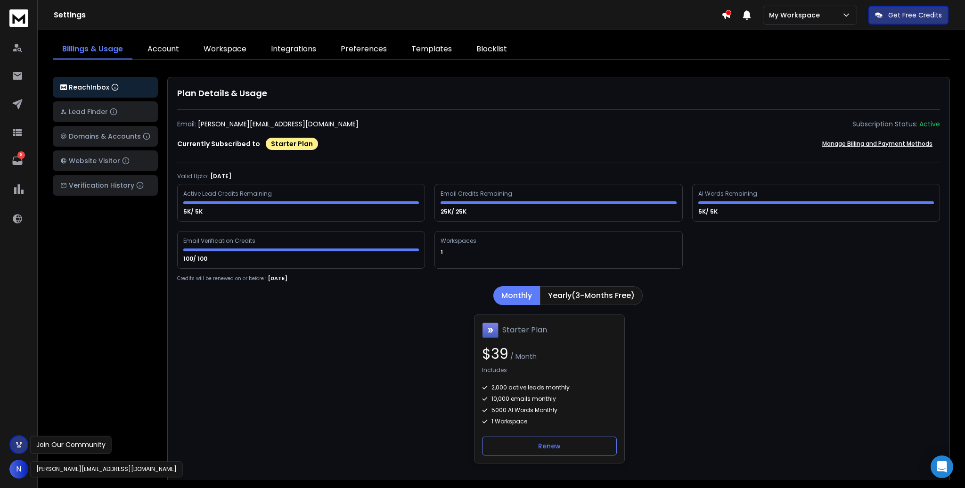
click at [17, 470] on span "N" at bounding box center [18, 468] width 19 height 19
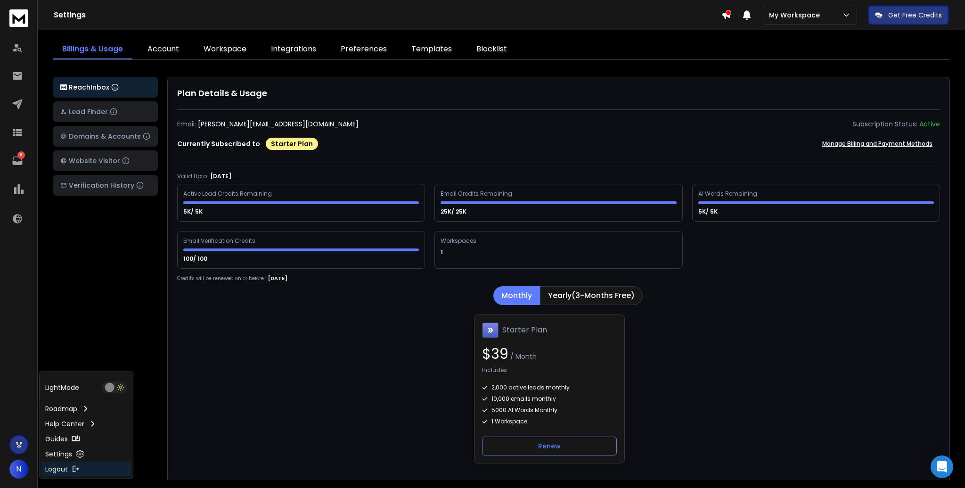
click at [57, 470] on p "Logout" at bounding box center [56, 468] width 23 height 9
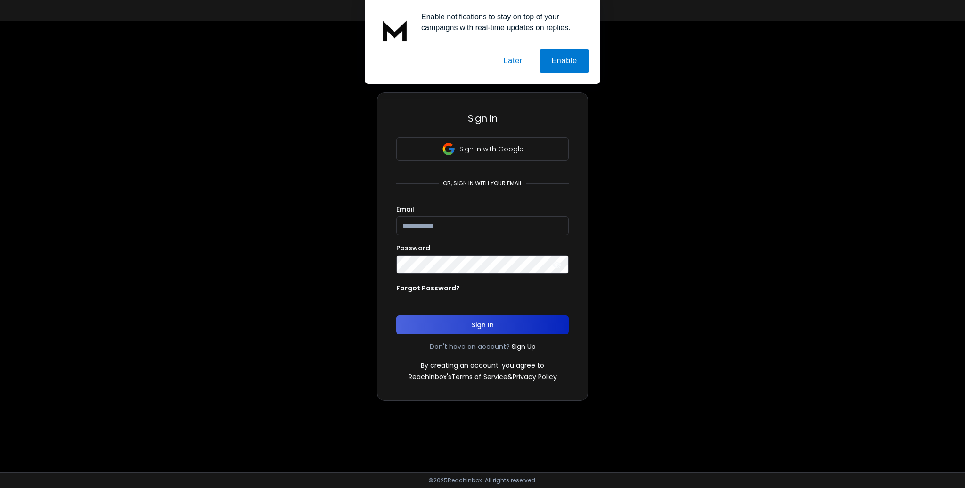
click at [468, 221] on input "email" at bounding box center [482, 225] width 172 height 19
type input "**********"
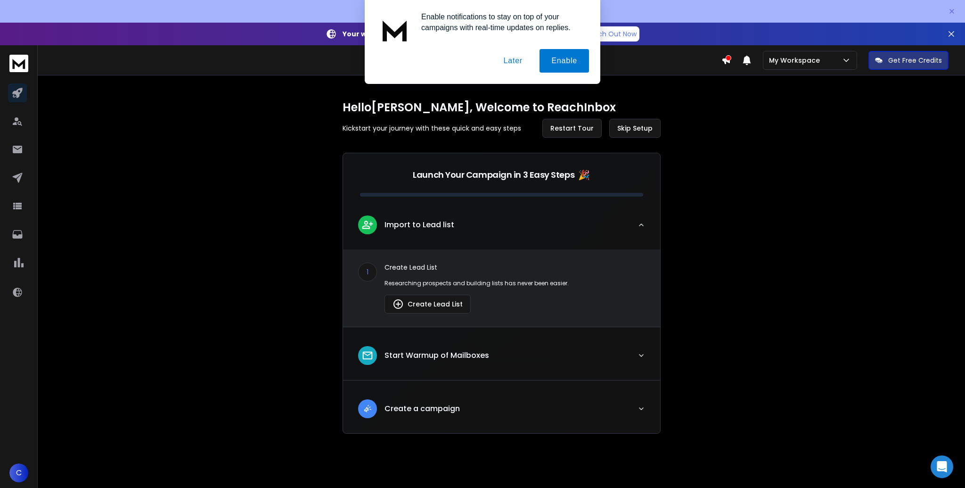
click at [507, 64] on button "Later" at bounding box center [512, 61] width 42 height 24
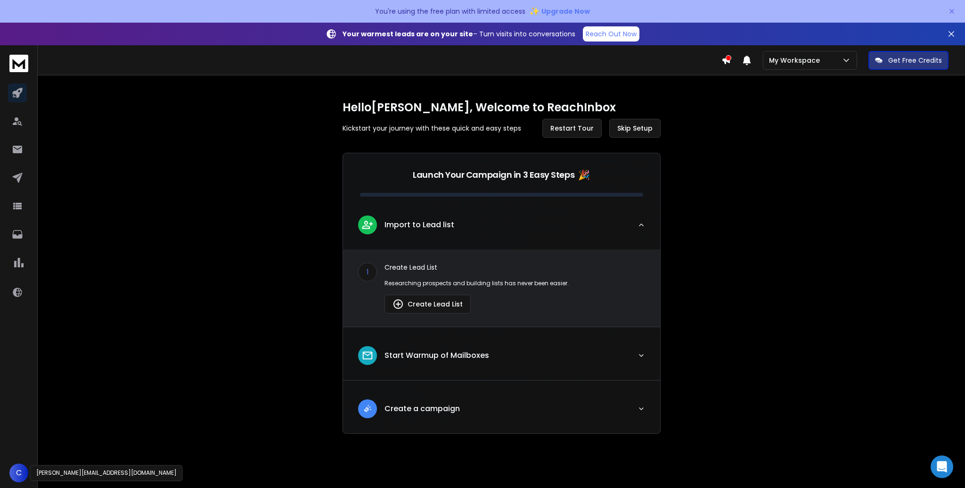
click at [16, 464] on span "C" at bounding box center [18, 472] width 19 height 19
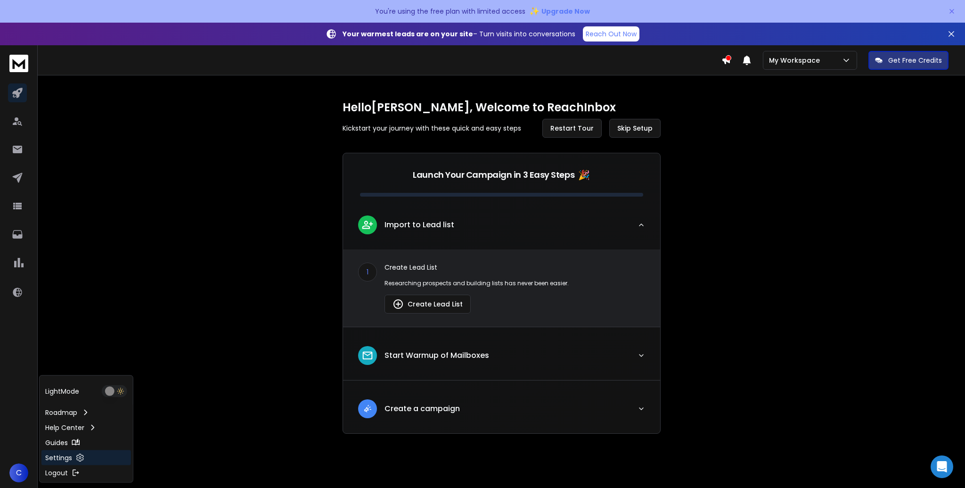
click at [83, 461] on div "Settings" at bounding box center [86, 457] width 90 height 15
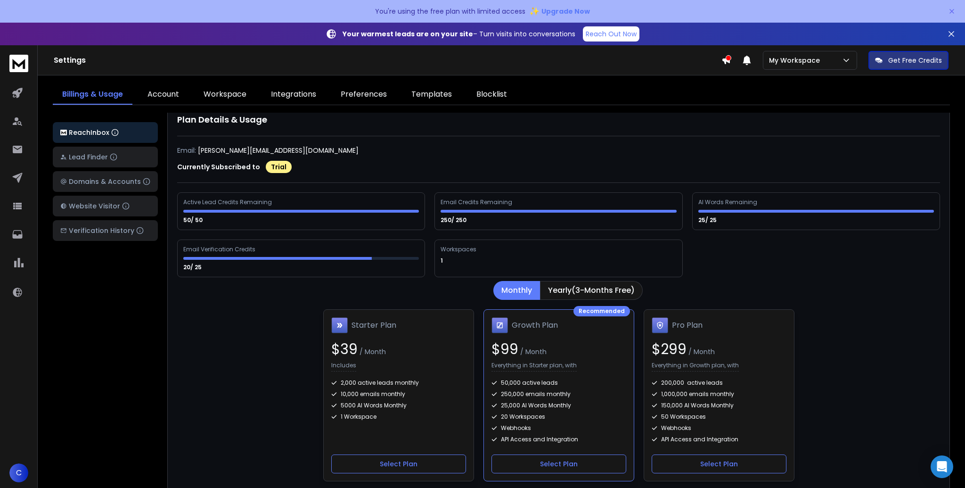
scroll to position [42, 0]
